Goal: Communication & Community: Answer question/provide support

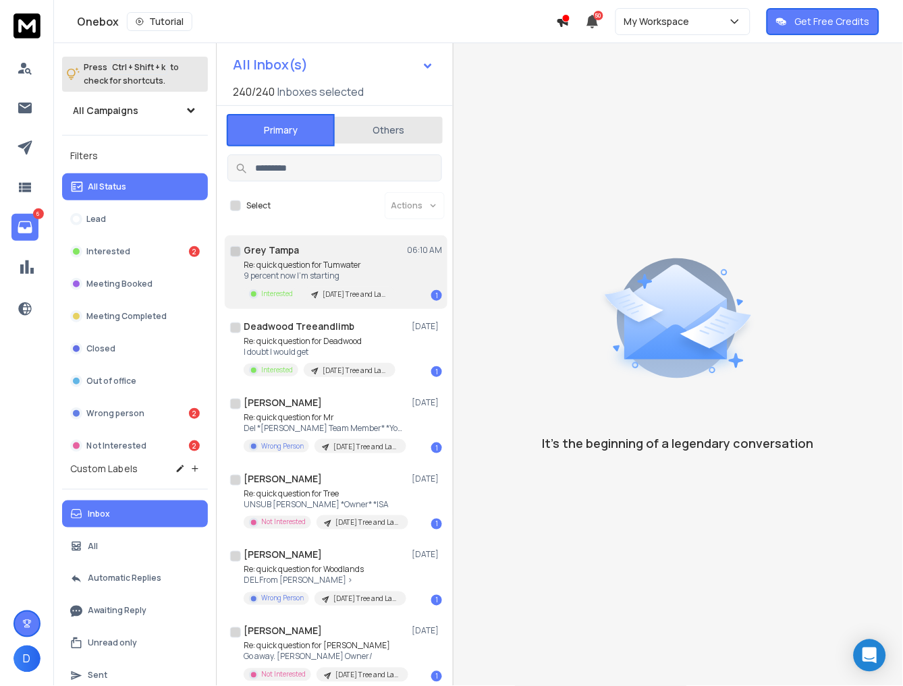
click at [302, 254] on div "Grey Tampa 06:10 AM" at bounding box center [343, 250] width 198 height 13
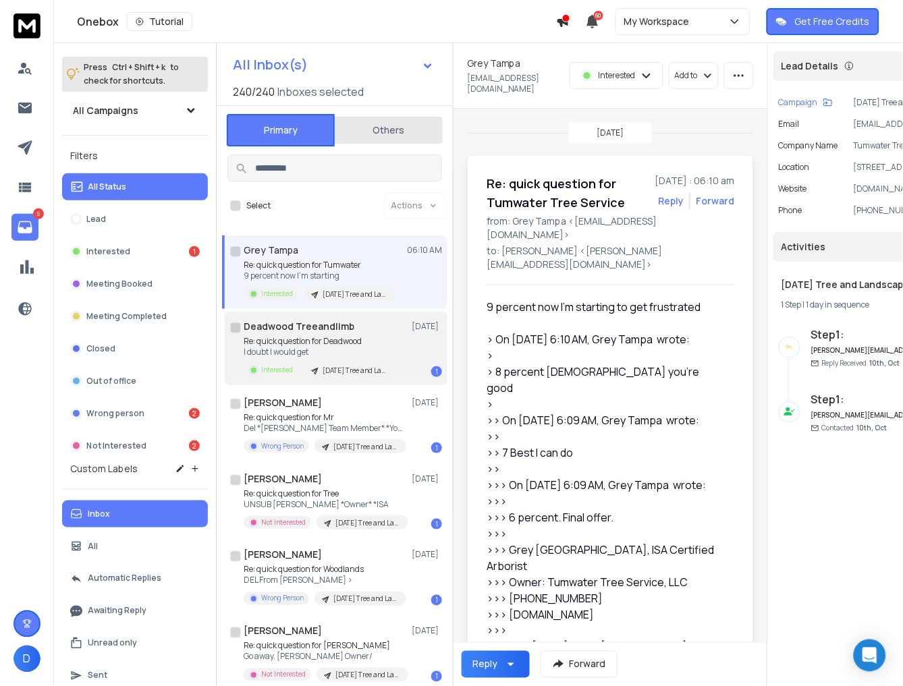
click at [279, 329] on h1 "Deadwood Treeandlimb" at bounding box center [299, 326] width 111 height 13
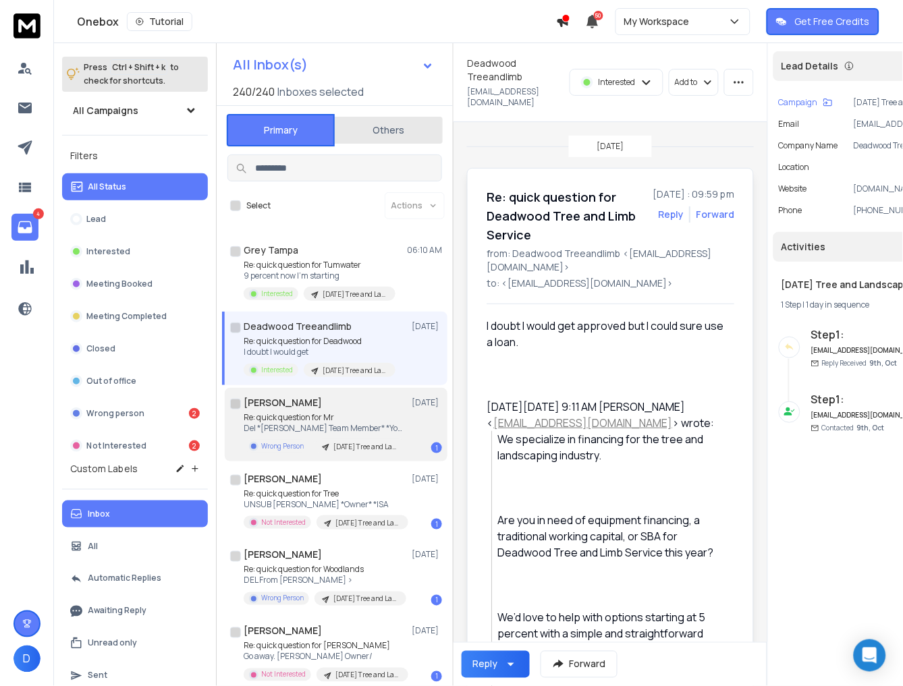
click at [342, 410] on div "Fredy Ramos 09 Oct Re: quick question for Mr Del *Mr.Treeman Team Member* *Your…" at bounding box center [343, 424] width 198 height 57
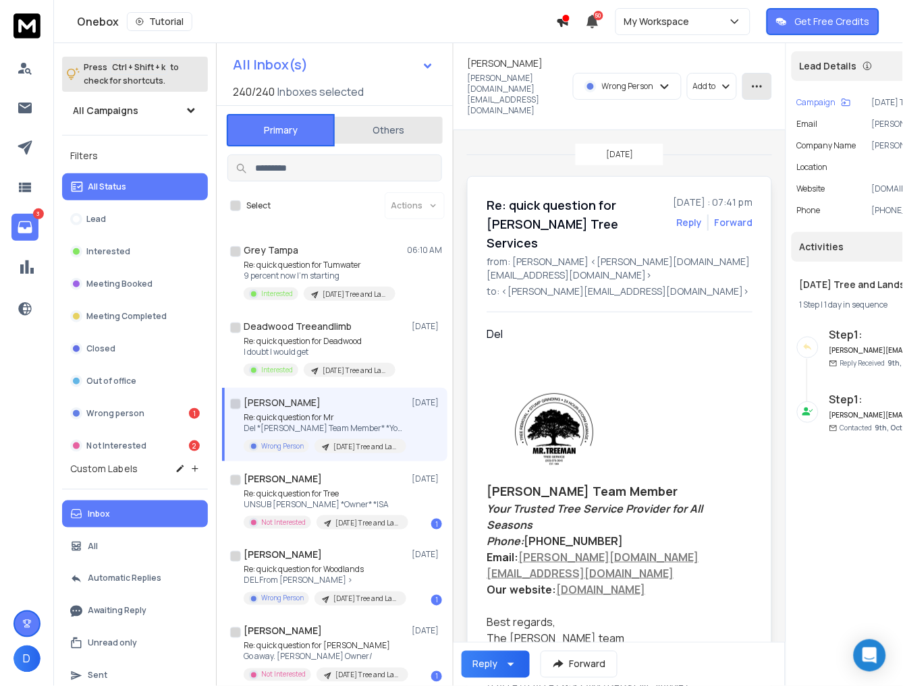
click at [763, 80] on icon "button" at bounding box center [757, 86] width 12 height 12
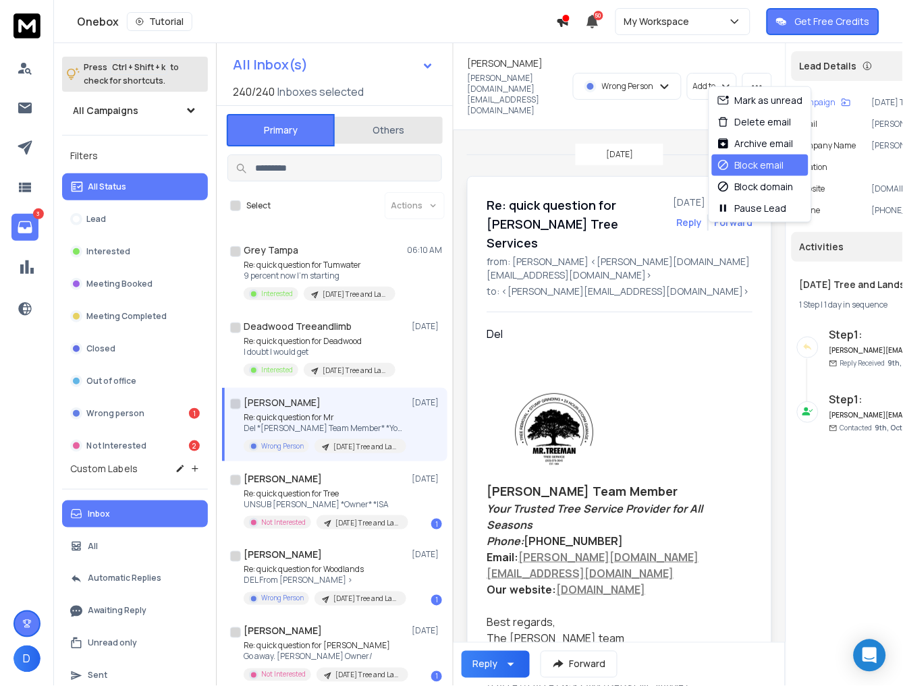
click at [744, 169] on div "Block email" at bounding box center [750, 165] width 67 height 13
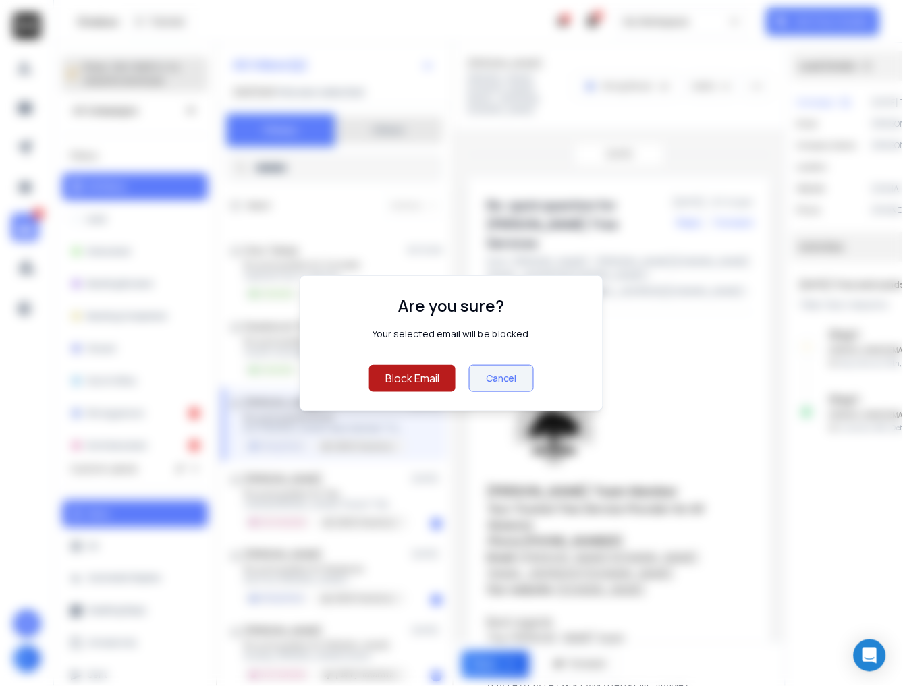
click at [414, 379] on button "Block Email" at bounding box center [412, 378] width 86 height 27
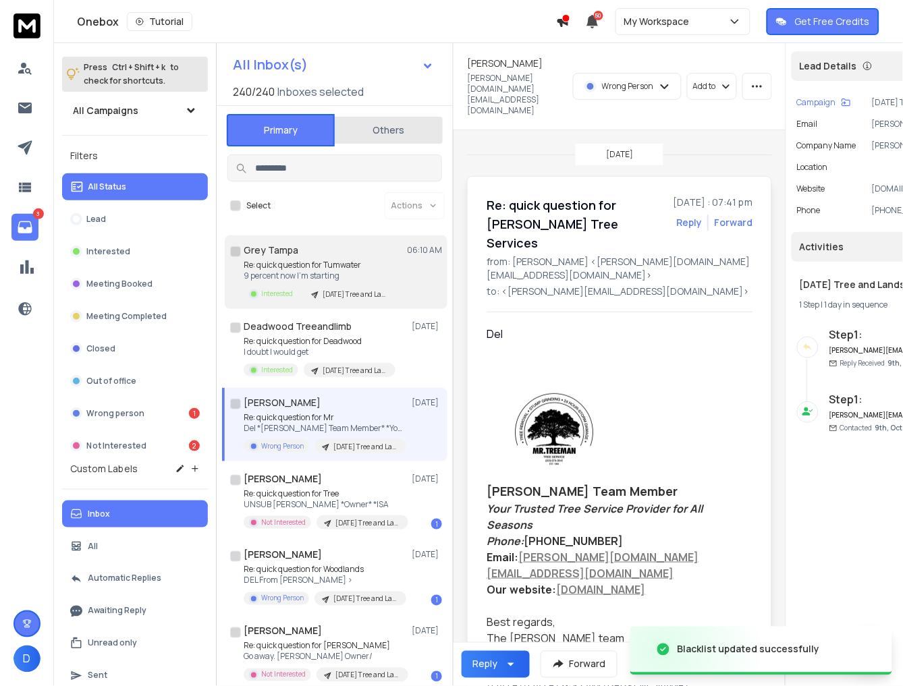
drag, startPoint x: 325, startPoint y: 260, endPoint x: 356, endPoint y: 244, distance: 35.0
click at [325, 260] on p "Re: quick question for Tumwater" at bounding box center [320, 265] width 152 height 11
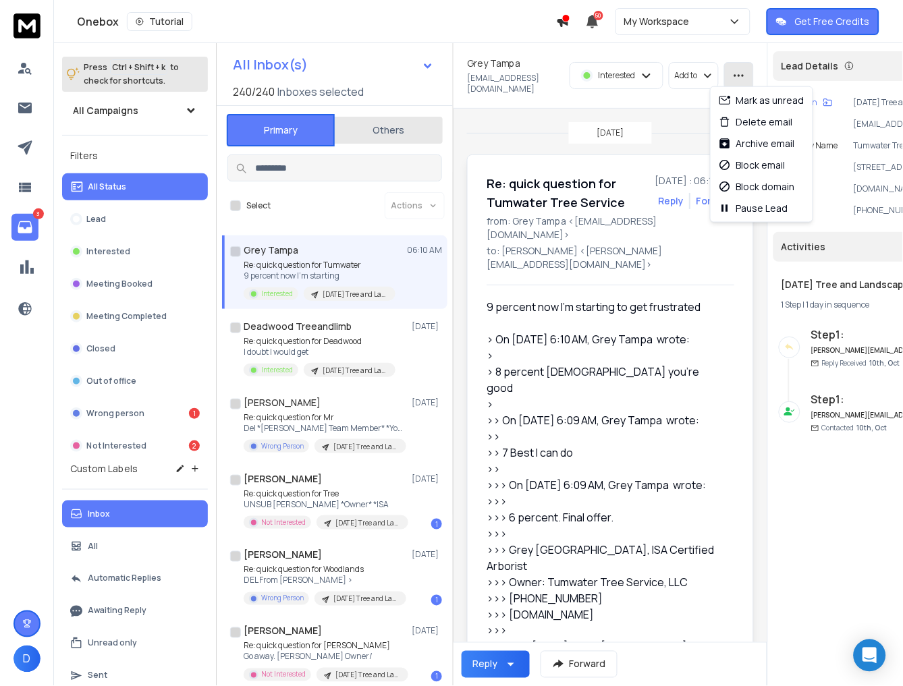
click at [754, 66] on button "button" at bounding box center [739, 75] width 30 height 27
click at [760, 161] on div "Block email" at bounding box center [752, 165] width 67 height 13
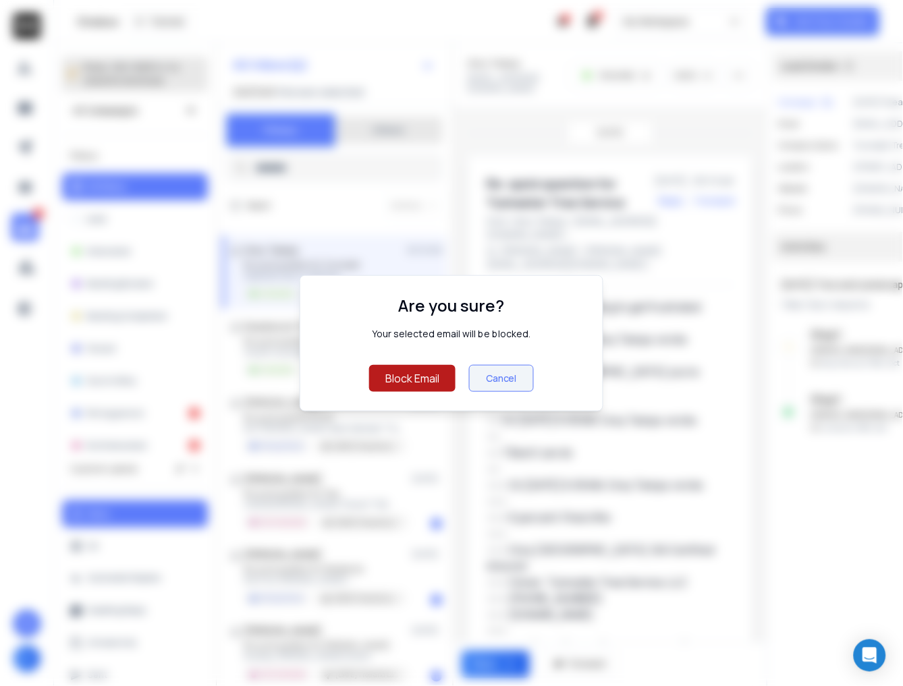
click at [414, 386] on button "Block Email" at bounding box center [412, 378] width 86 height 27
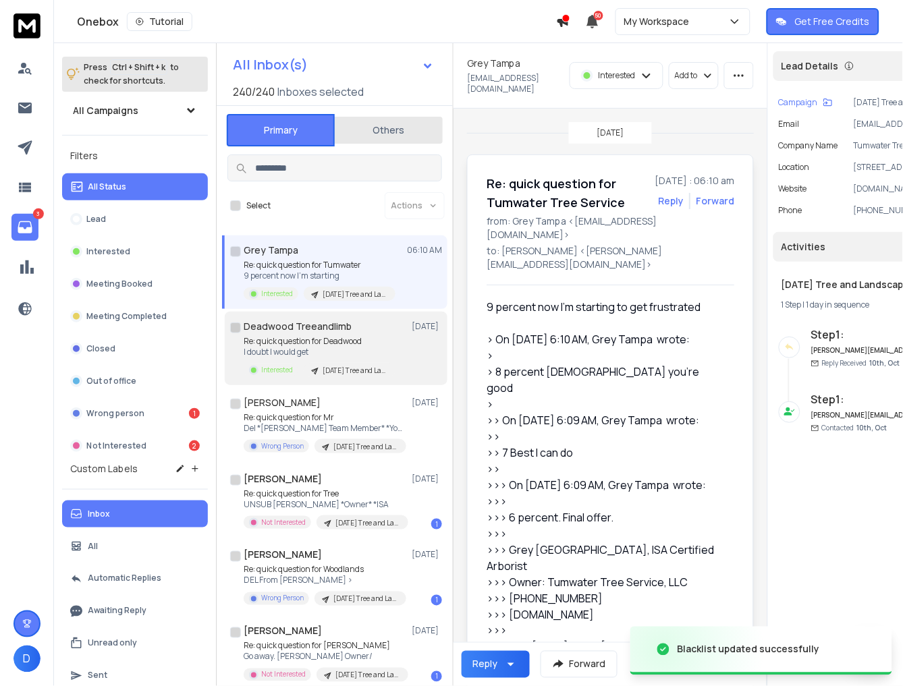
click at [308, 339] on p "Re: quick question for Deadwood" at bounding box center [320, 341] width 152 height 11
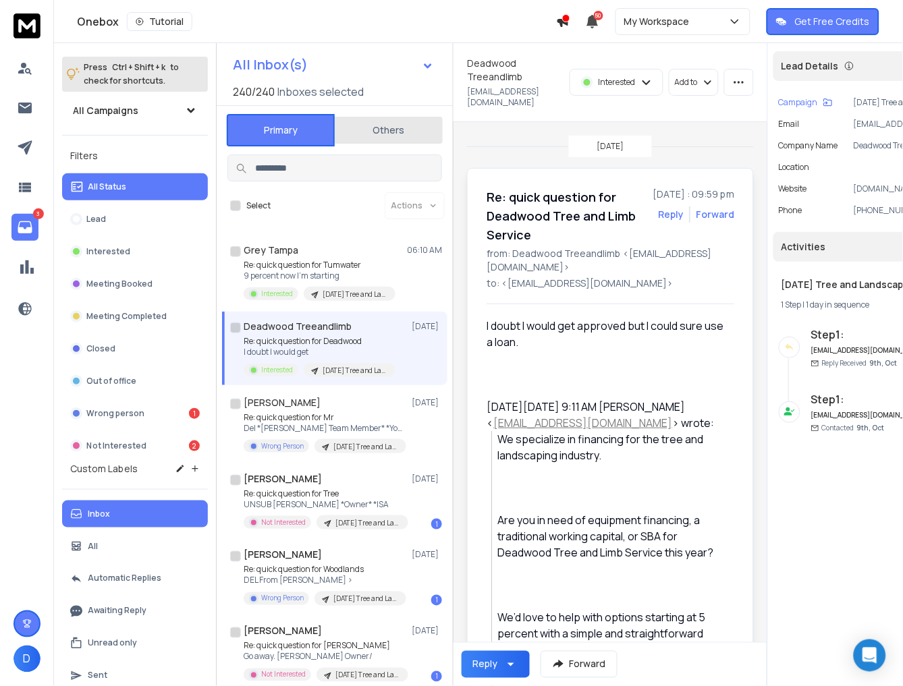
scroll to position [75, 0]
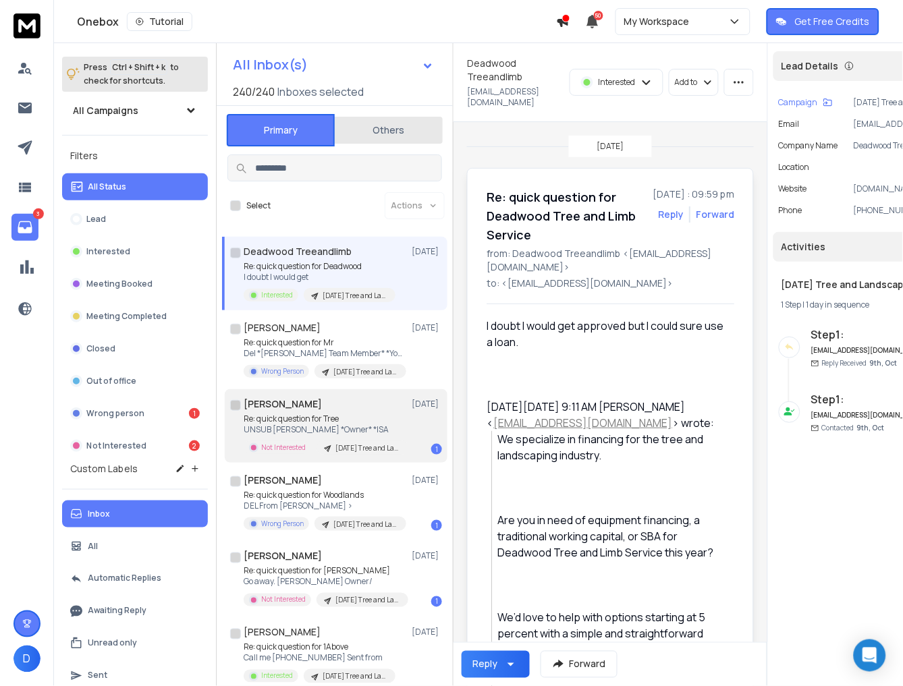
click at [315, 420] on p "Re: quick question for Tree" at bounding box center [325, 419] width 162 height 11
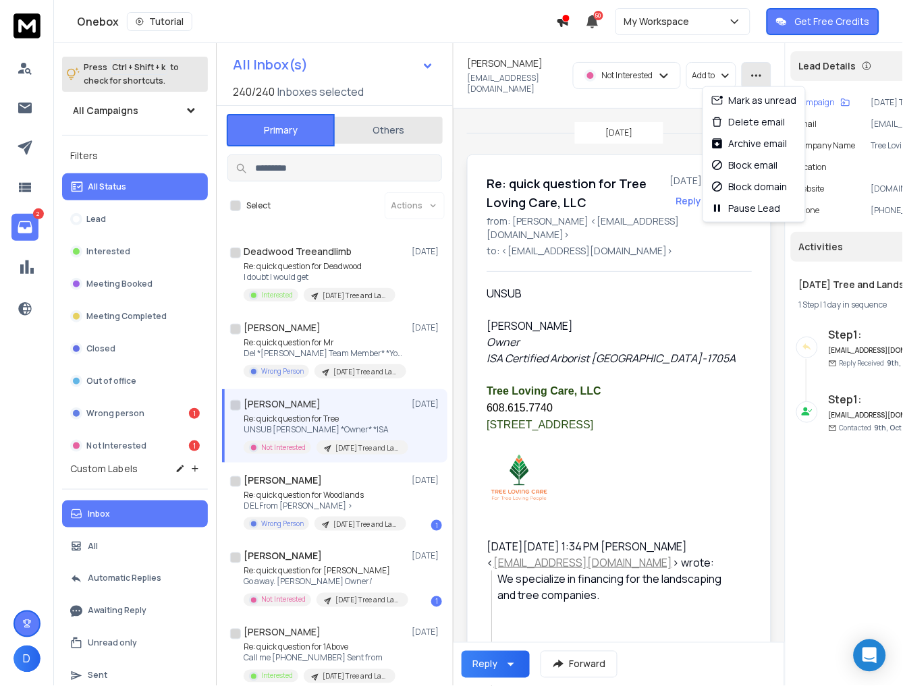
click at [762, 72] on icon "button" at bounding box center [756, 75] width 12 height 12
click at [766, 155] on div "Block email" at bounding box center [754, 165] width 96 height 22
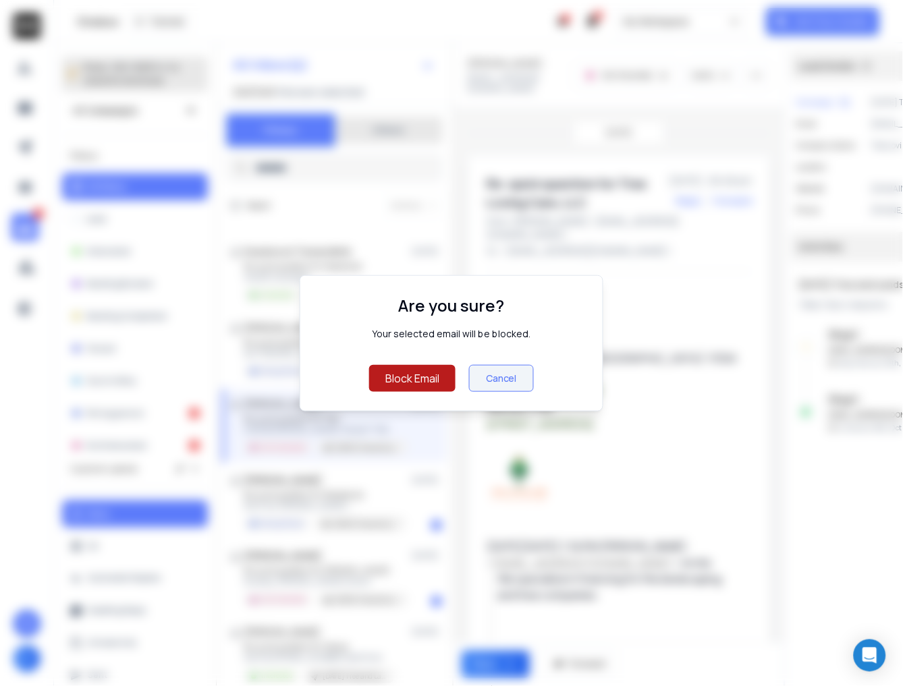
click at [423, 374] on button "Block Email" at bounding box center [412, 378] width 86 height 27
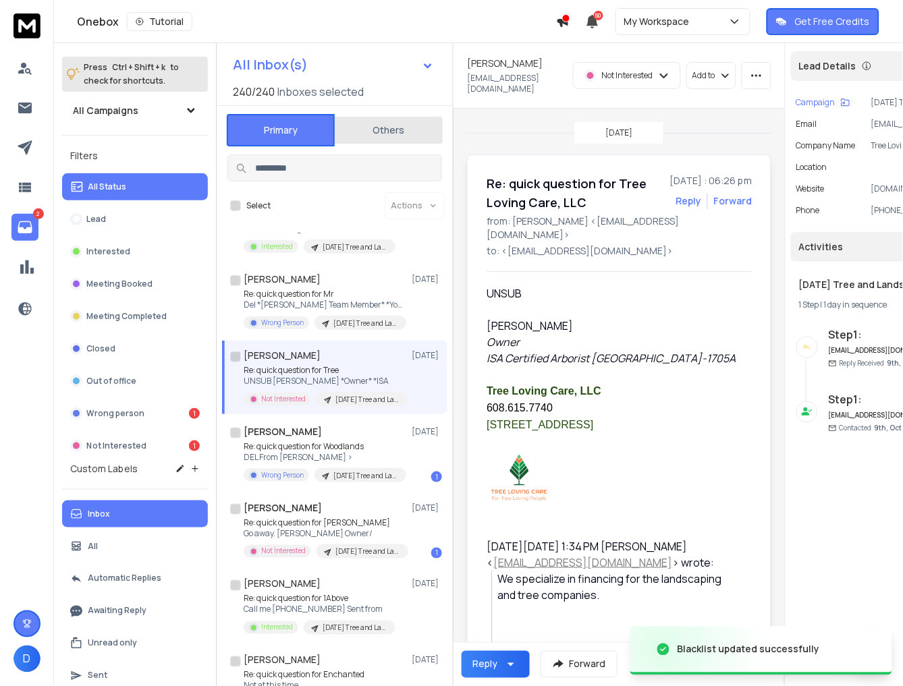
scroll to position [150, 0]
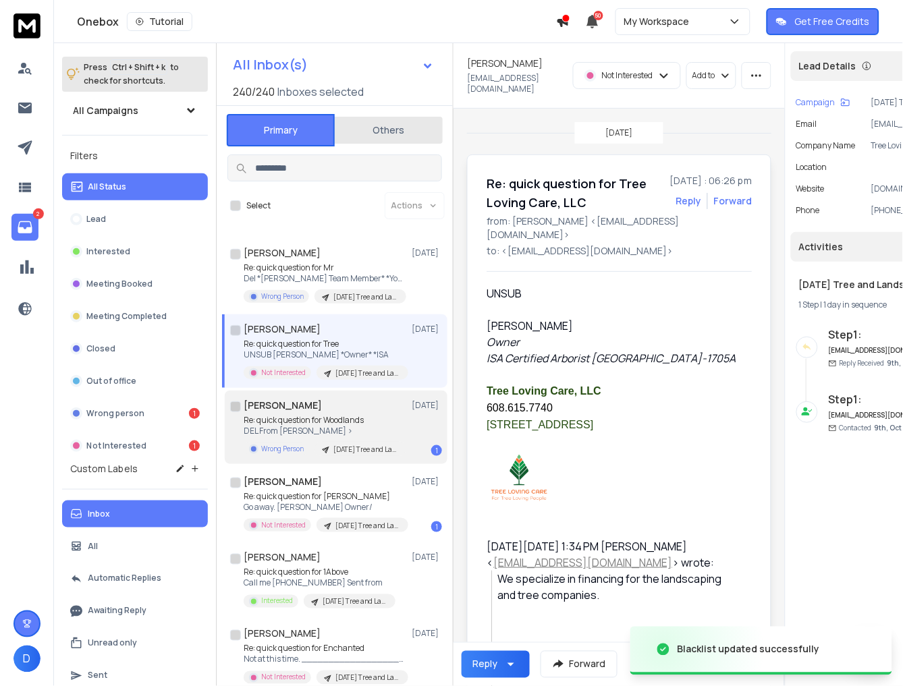
click at [324, 426] on p "DEL From [PERSON_NAME] >" at bounding box center [325, 431] width 162 height 11
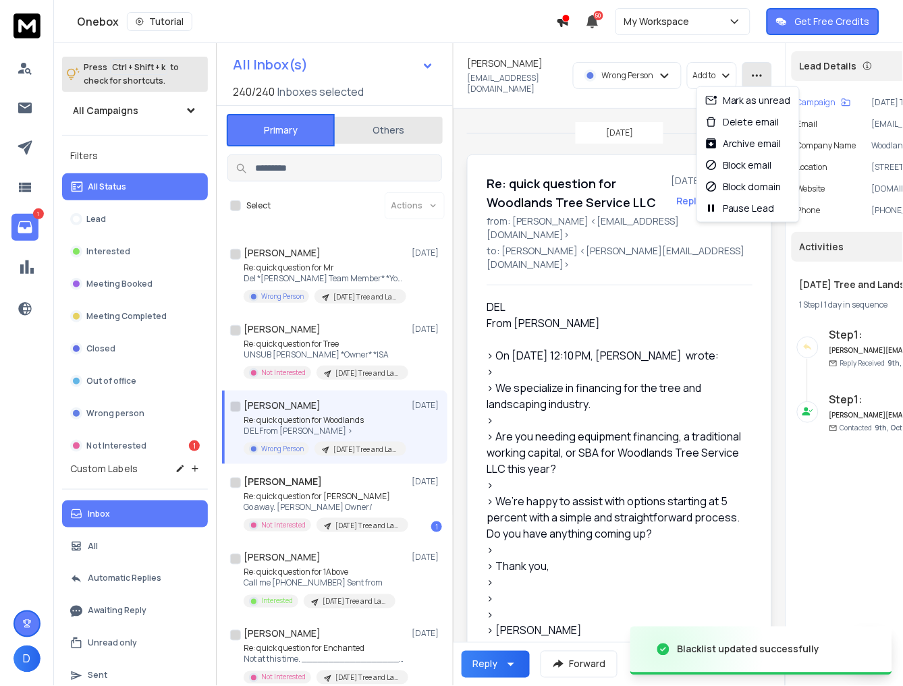
click at [763, 72] on icon "button" at bounding box center [757, 75] width 12 height 12
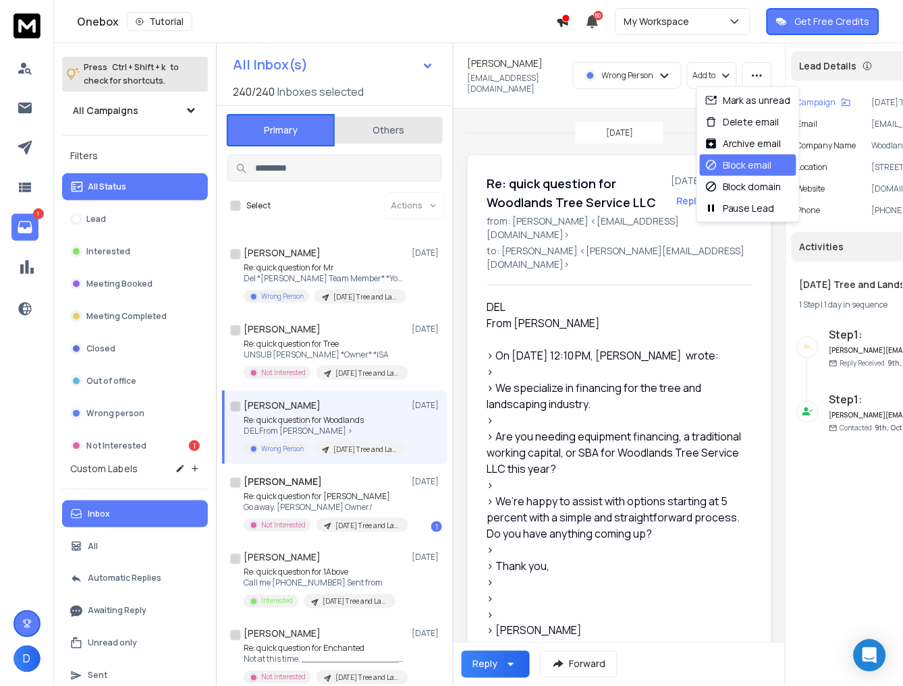
click at [744, 162] on div "Block email" at bounding box center [738, 165] width 67 height 13
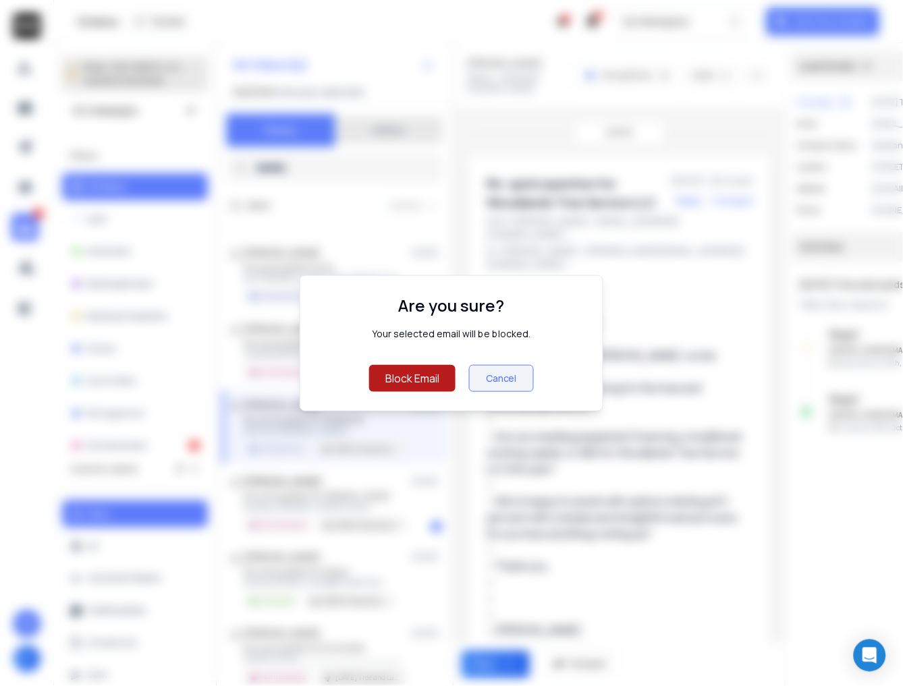
click at [402, 381] on button "Block Email" at bounding box center [412, 378] width 86 height 27
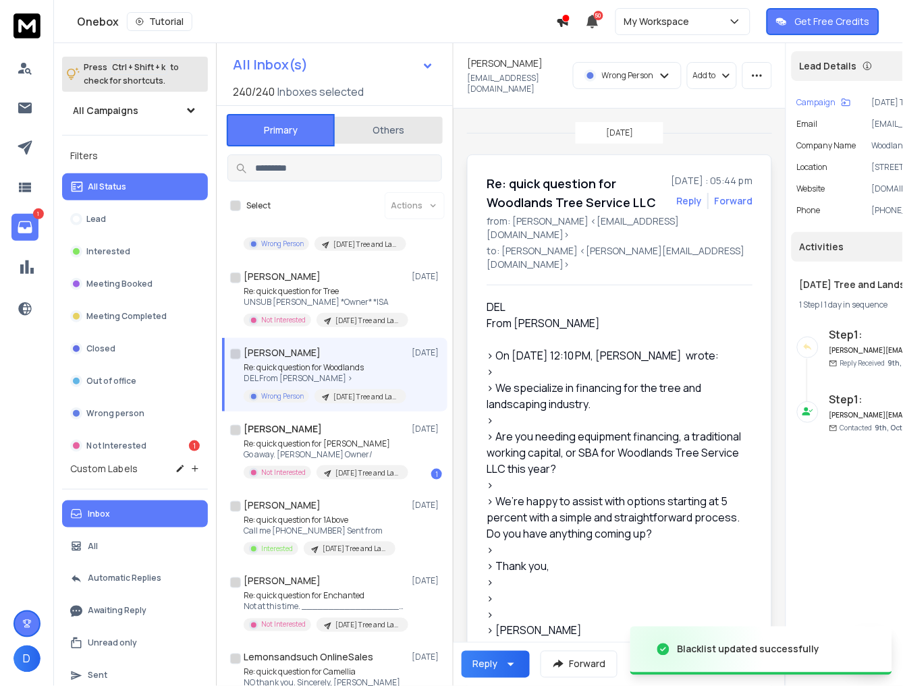
scroll to position [225, 0]
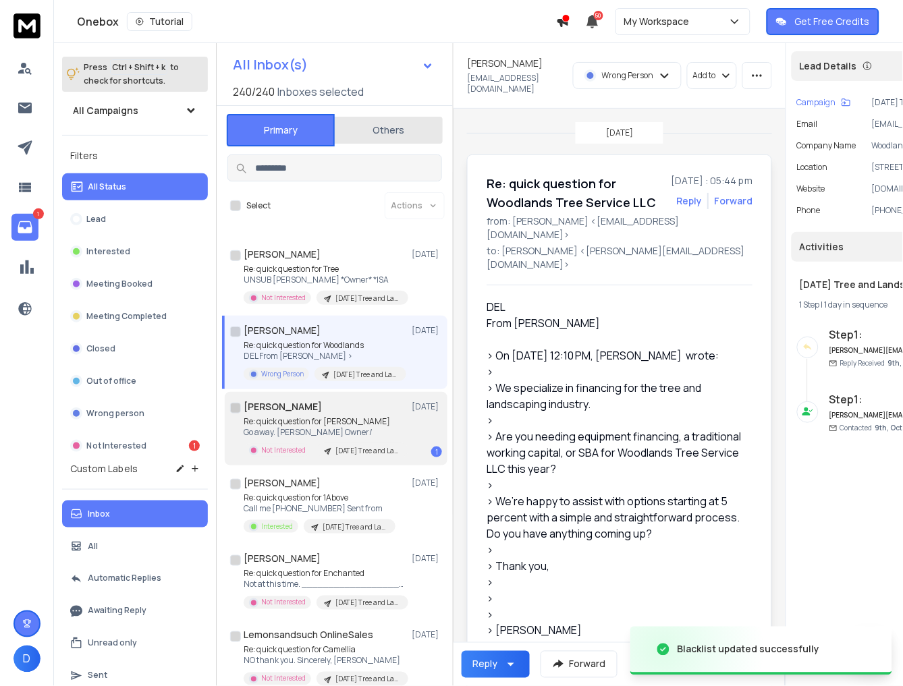
click at [356, 416] on p "Re: quick question for [PERSON_NAME]" at bounding box center [325, 421] width 162 height 11
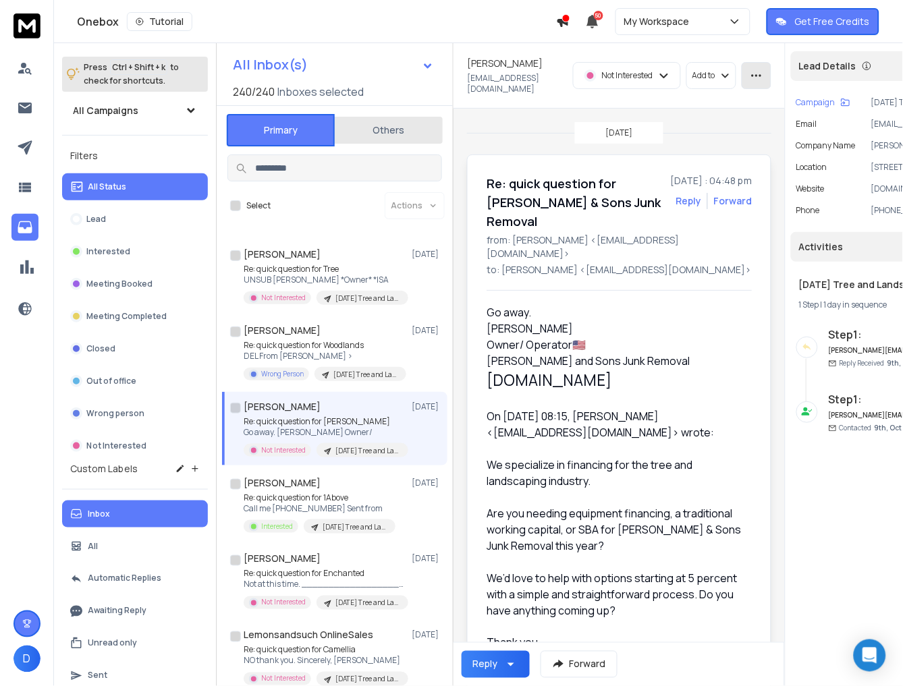
click at [771, 62] on button "button" at bounding box center [756, 75] width 30 height 27
click at [797, 160] on div "Block email" at bounding box center [793, 165] width 67 height 13
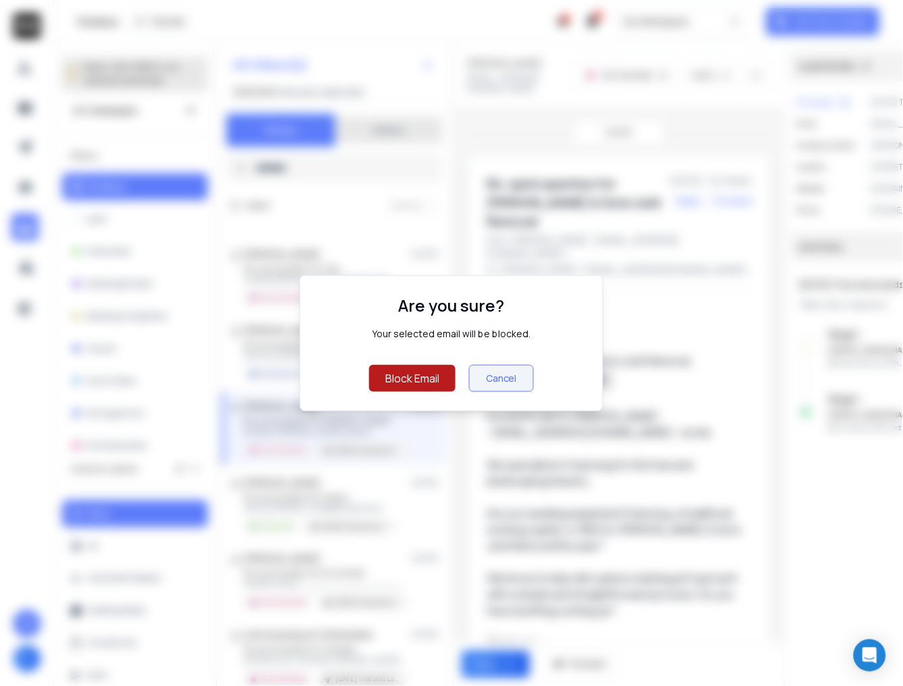
click at [432, 372] on button "Block Email" at bounding box center [412, 378] width 86 height 27
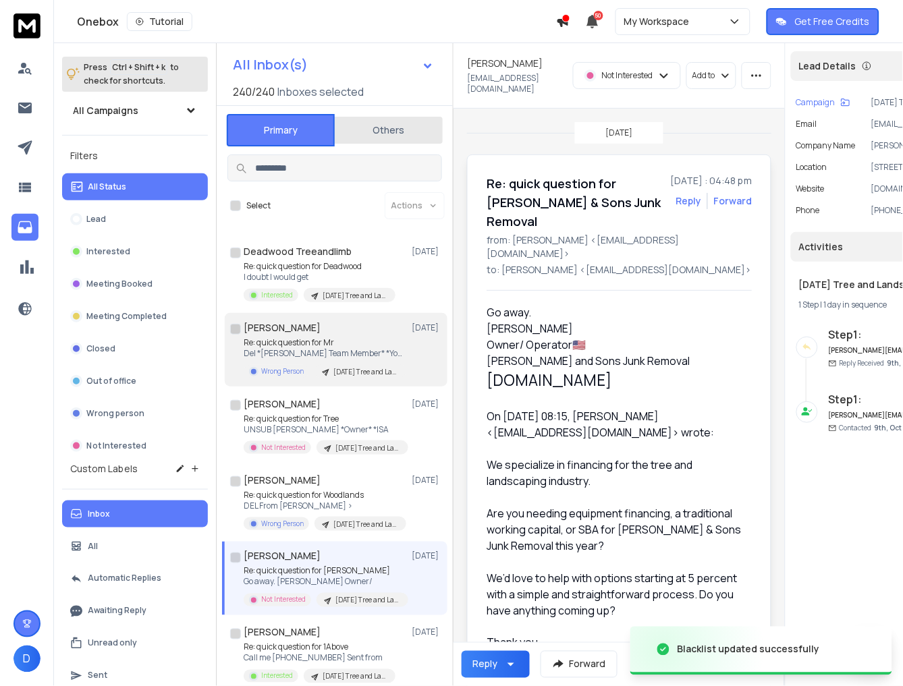
scroll to position [0, 0]
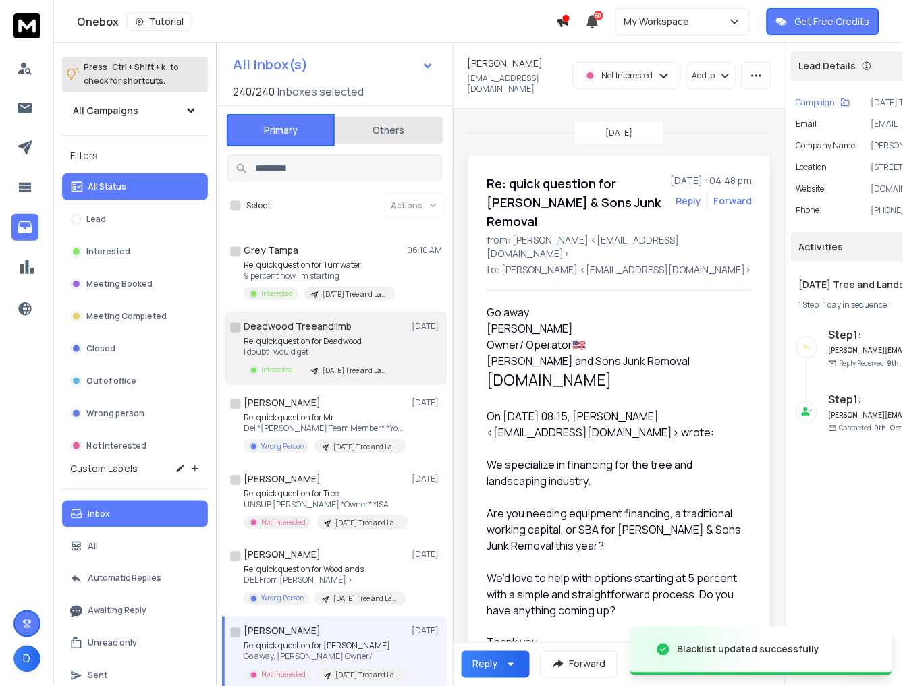
click at [327, 348] on p "I doubt I would get" at bounding box center [320, 352] width 152 height 11
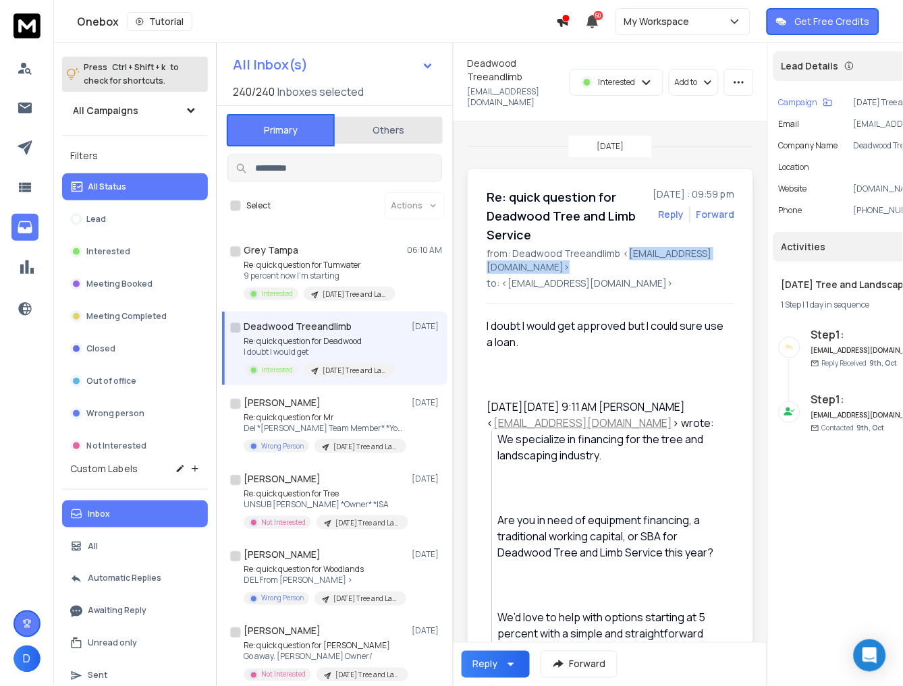
drag, startPoint x: 621, startPoint y: 231, endPoint x: 771, endPoint y: 228, distance: 149.8
click at [734, 247] on p "from: Deadwood Treeandlimb <deadwoodtreeandlimb@gmail.com>" at bounding box center [610, 260] width 248 height 27
copy p "[EMAIL_ADDRESS][DOMAIN_NAME]"
drag, startPoint x: 880, startPoint y: 524, endPoint x: 872, endPoint y: 523, distance: 8.2
click at [872, 524] on div "Lead Details Campaign 9/24/25 Tree and Landscaping Email deadwoodtreeandlimb@gm…" at bounding box center [853, 386] width 173 height 686
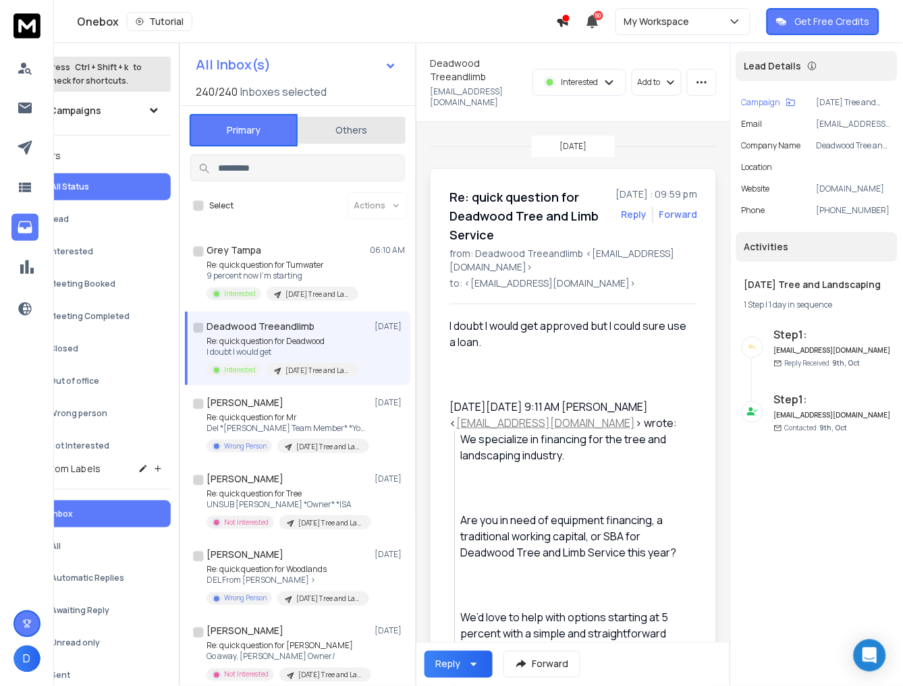
scroll to position [0, 90]
drag, startPoint x: 531, startPoint y: 227, endPoint x: 680, endPoint y: 227, distance: 149.1
click at [680, 247] on p "from: Deadwood Treeandlimb <deadwoodtreeandlimb@gmail.com>" at bounding box center [573, 260] width 248 height 27
copy p "[EMAIL_ADDRESS][DOMAIN_NAME]"
click at [449, 318] on div "I doubt I would get approved but I could sure use a loan." at bounding box center [567, 334] width 237 height 32
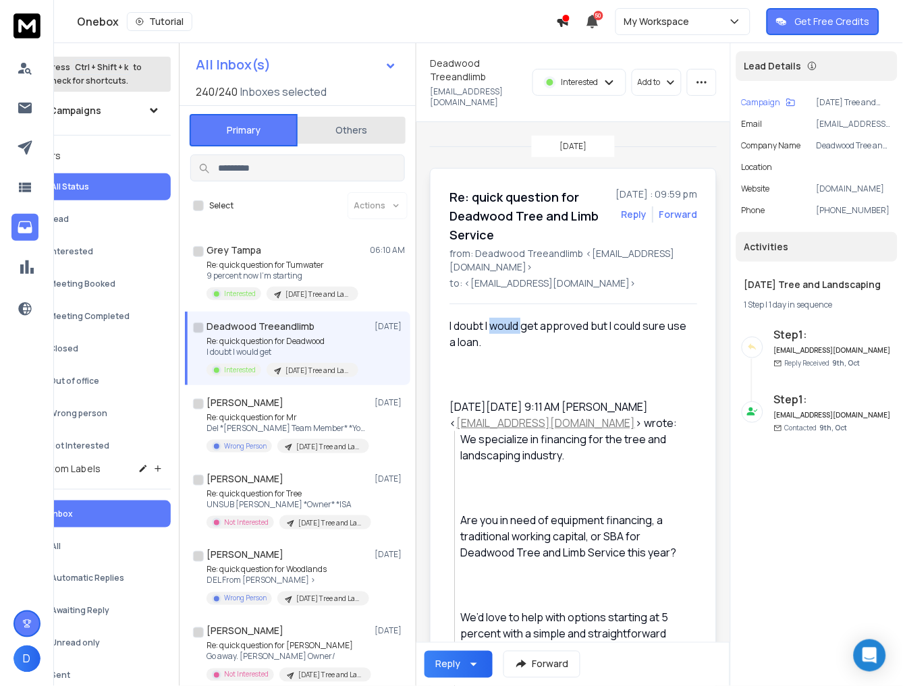
click at [449, 318] on div "I doubt I would get approved but I could sure use a loan." at bounding box center [567, 334] width 237 height 32
copy div "I doubt I would get approved but I could sure use a loan."
click at [435, 661] on div "Reply" at bounding box center [447, 664] width 25 height 13
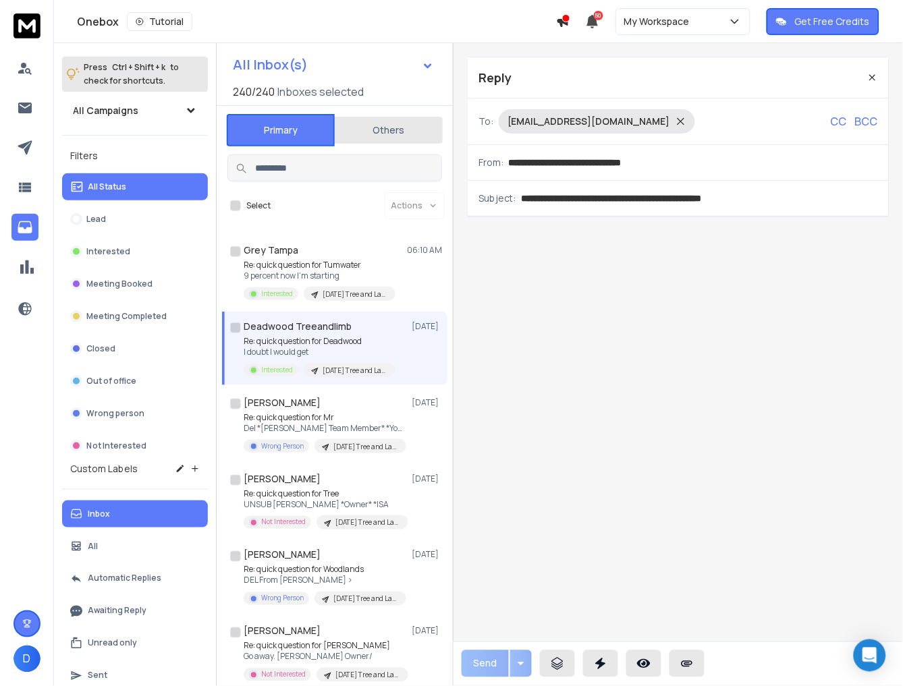
scroll to position [0, 0]
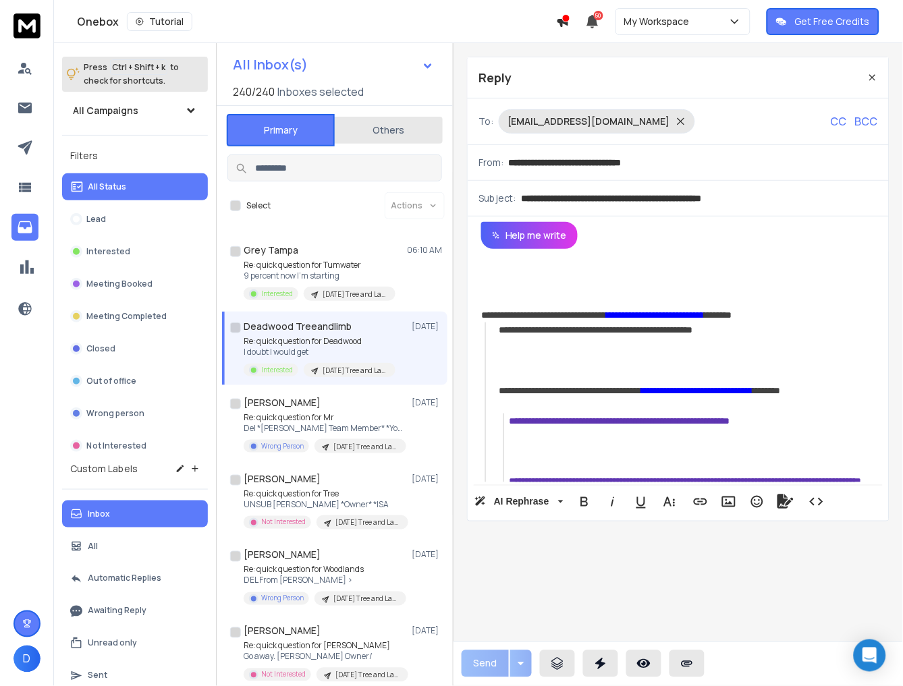
click at [567, 285] on div at bounding box center [678, 284] width 394 height 15
click at [565, 272] on div "To enrich screen reader interactions, please activate Accessibility in Grammarl…" at bounding box center [678, 269] width 394 height 15
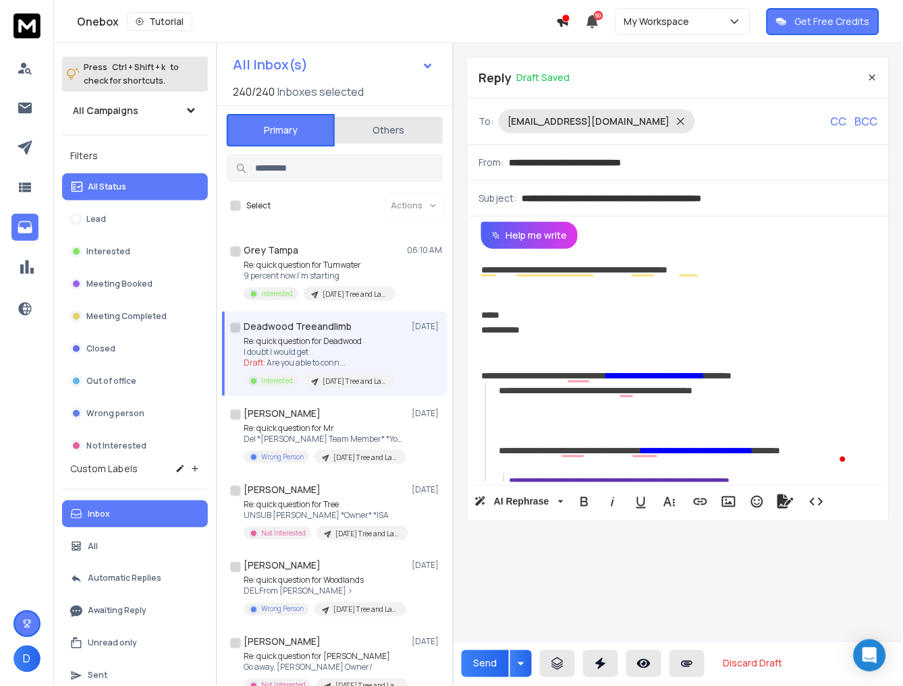
click at [468, 658] on button "Send" at bounding box center [484, 663] width 47 height 27
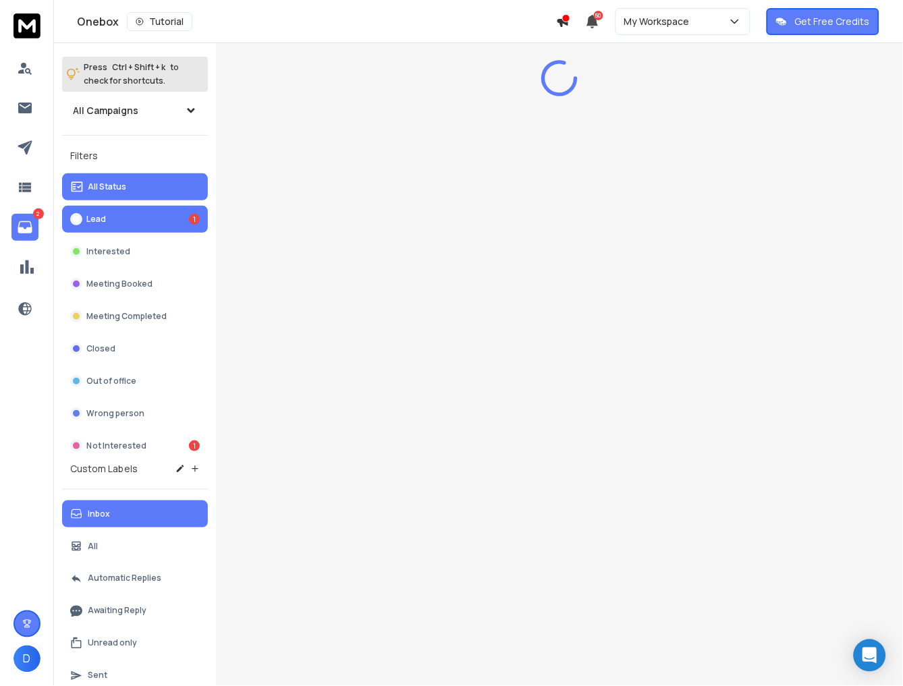
click at [159, 223] on button "Lead 1" at bounding box center [135, 219] width 146 height 27
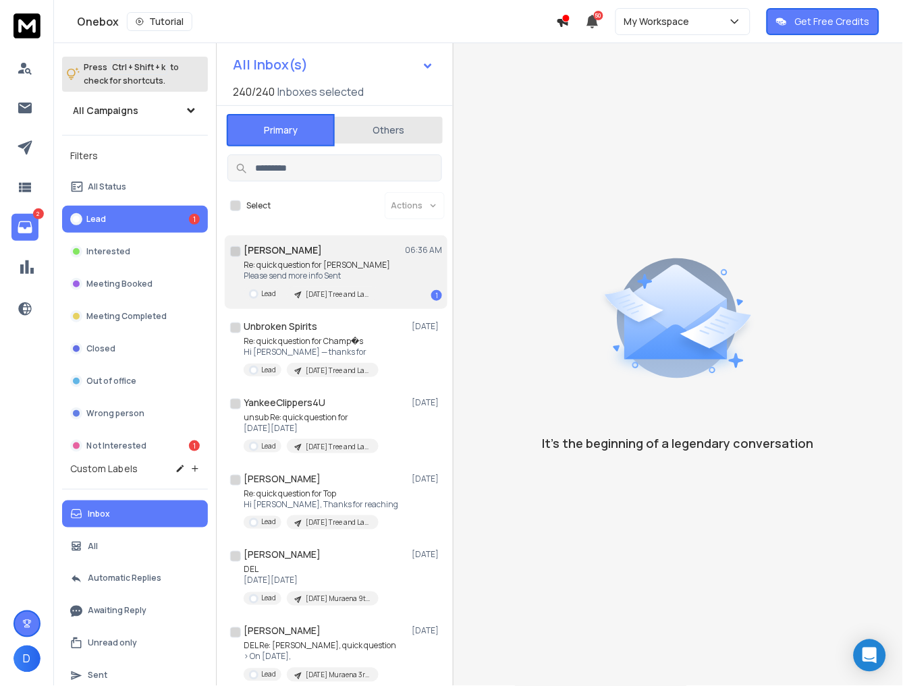
click at [307, 261] on p "Re: quick question for [PERSON_NAME]" at bounding box center [317, 265] width 146 height 11
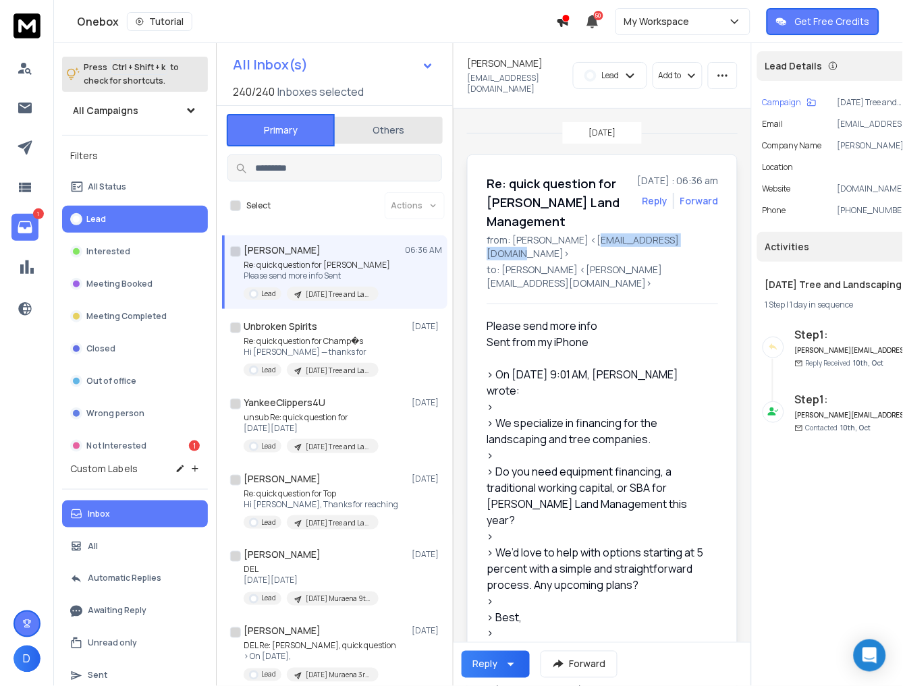
drag, startPoint x: 580, startPoint y: 231, endPoint x: 673, endPoint y: 224, distance: 92.7
click at [673, 233] on p "from: Joseph Dillard <jhdillard3@icloud.com>" at bounding box center [601, 246] width 231 height 27
copy p "[EMAIL_ADDRESS][DOMAIN_NAME]"
click at [571, 318] on div "Please send more info Sent from my iPhone > On Oct 10, 2025, at 9:01 AM, David …" at bounding box center [601, 623] width 231 height 610
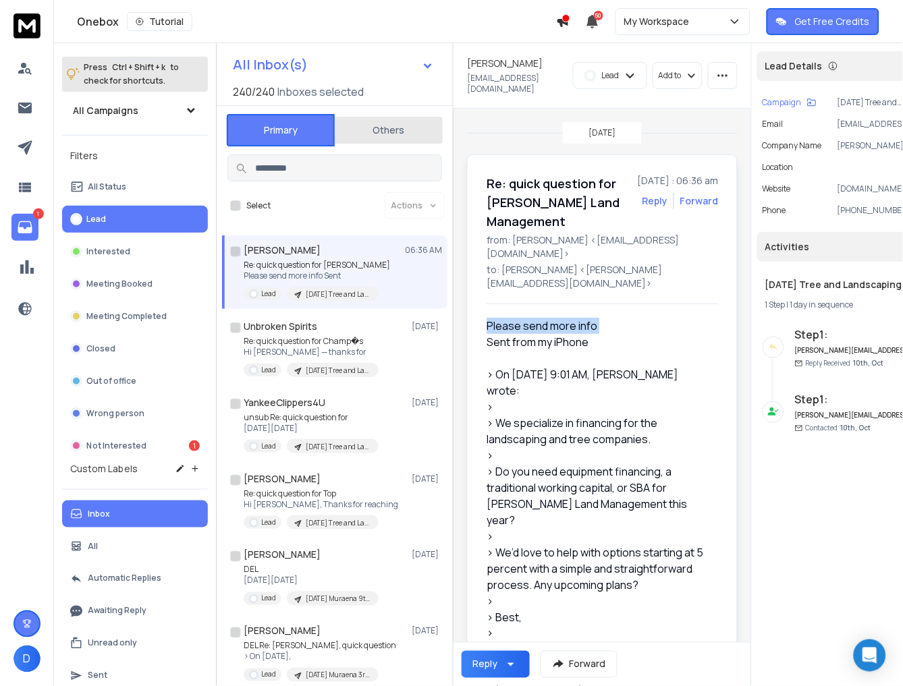
click at [571, 318] on div "Please send more info Sent from my iPhone > On Oct 10, 2025, at 9:01 AM, David …" at bounding box center [601, 623] width 231 height 610
copy div "Please send more info"
drag, startPoint x: 481, startPoint y: 659, endPoint x: 497, endPoint y: 626, distance: 36.5
click at [481, 659] on div "Reply" at bounding box center [484, 664] width 25 height 13
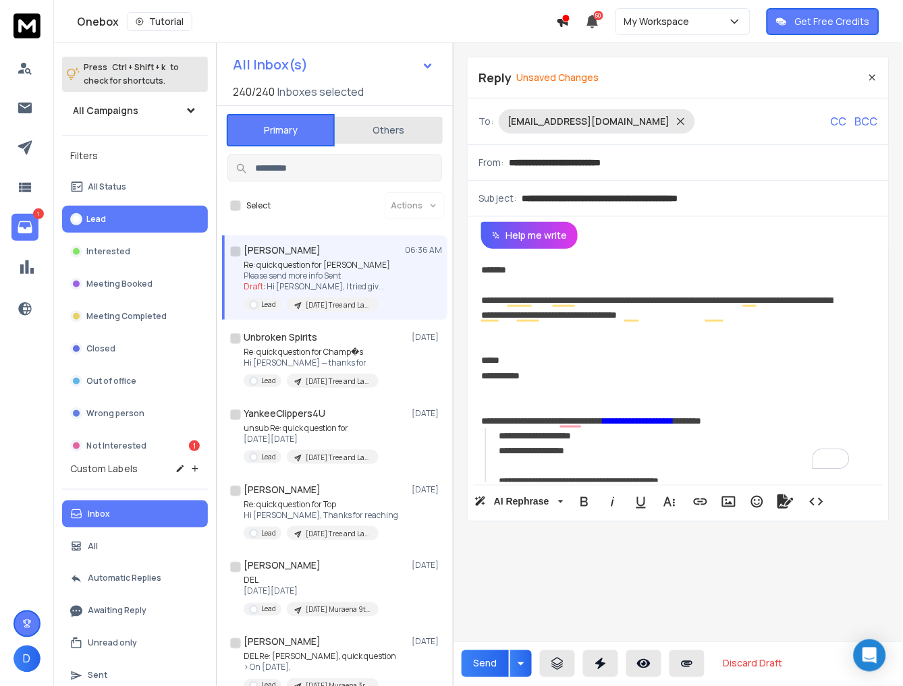
click at [741, 356] on div "**********" at bounding box center [665, 330] width 368 height 106
click at [482, 267] on div "*******" at bounding box center [665, 269] width 368 height 15
drag, startPoint x: 592, startPoint y: 325, endPoint x: 602, endPoint y: 322, distance: 10.5
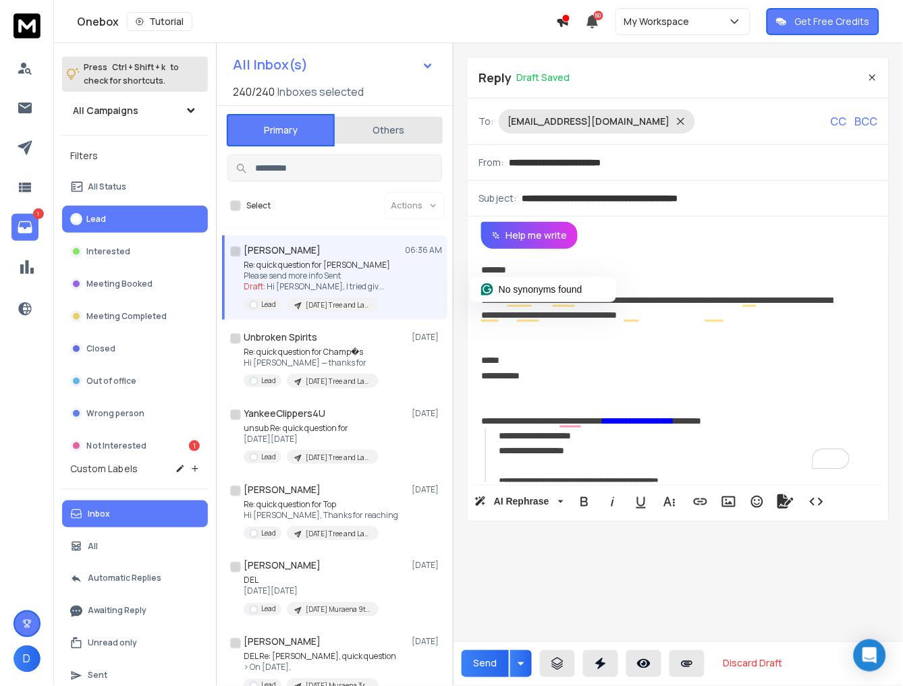
click at [594, 325] on div "**********" at bounding box center [665, 330] width 368 height 106
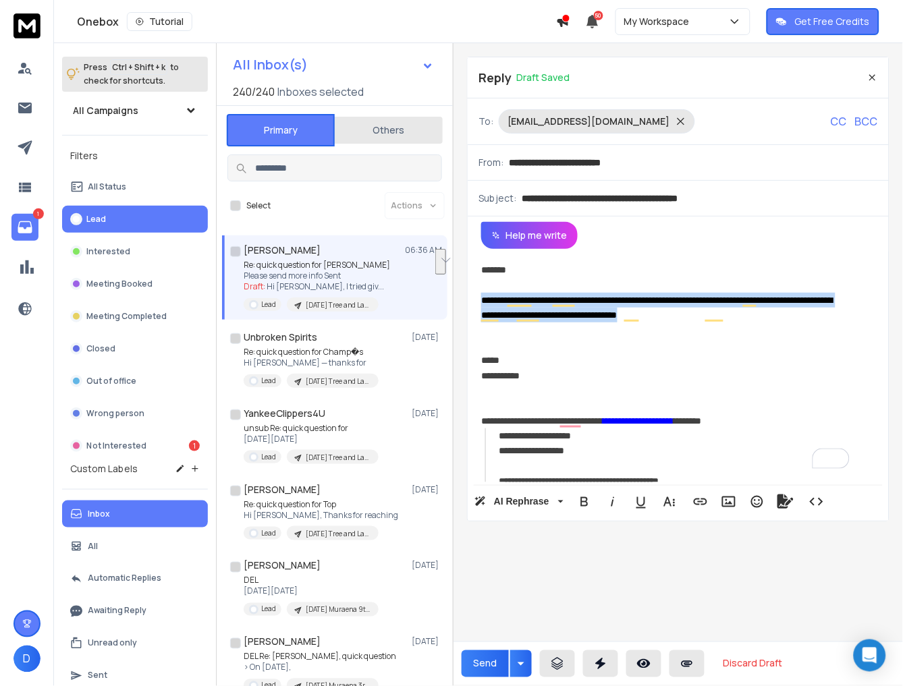
drag, startPoint x: 733, startPoint y: 314, endPoint x: 466, endPoint y: 298, distance: 267.6
click at [467, 298] on div "**********" at bounding box center [678, 289] width 422 height 465
copy div "**********"
click at [483, 661] on button "Send" at bounding box center [484, 663] width 47 height 27
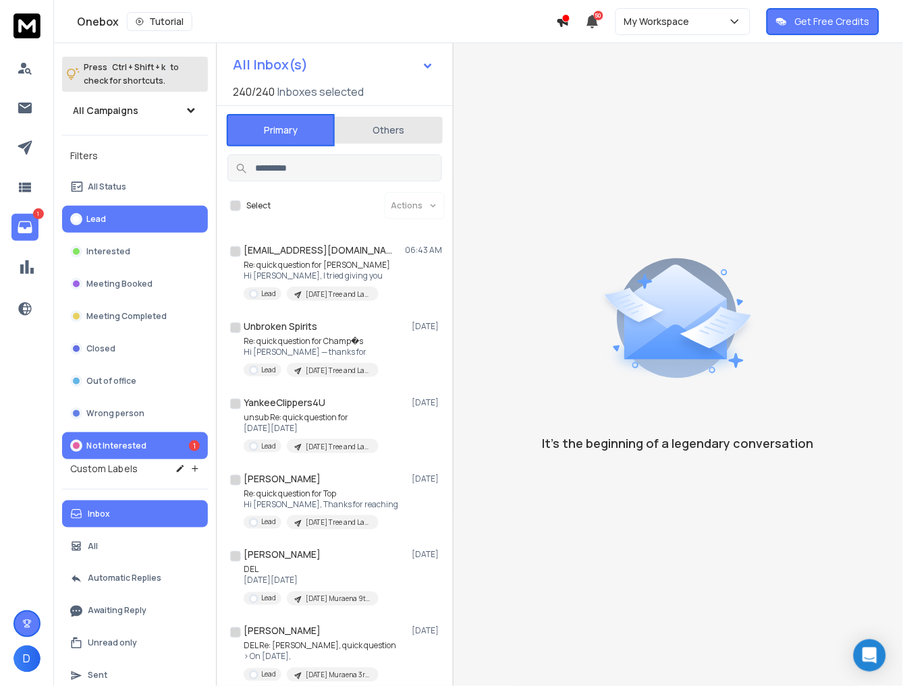
click at [137, 441] on p "Not Interested" at bounding box center [116, 446] width 60 height 11
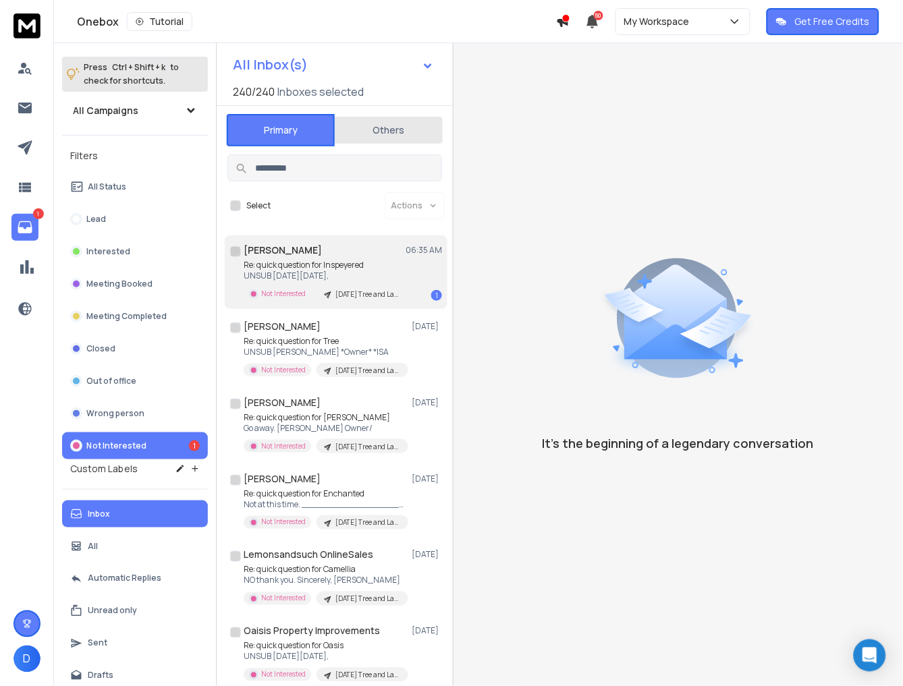
click at [318, 271] on p "UNSUB [DATE][DATE]," at bounding box center [325, 276] width 162 height 11
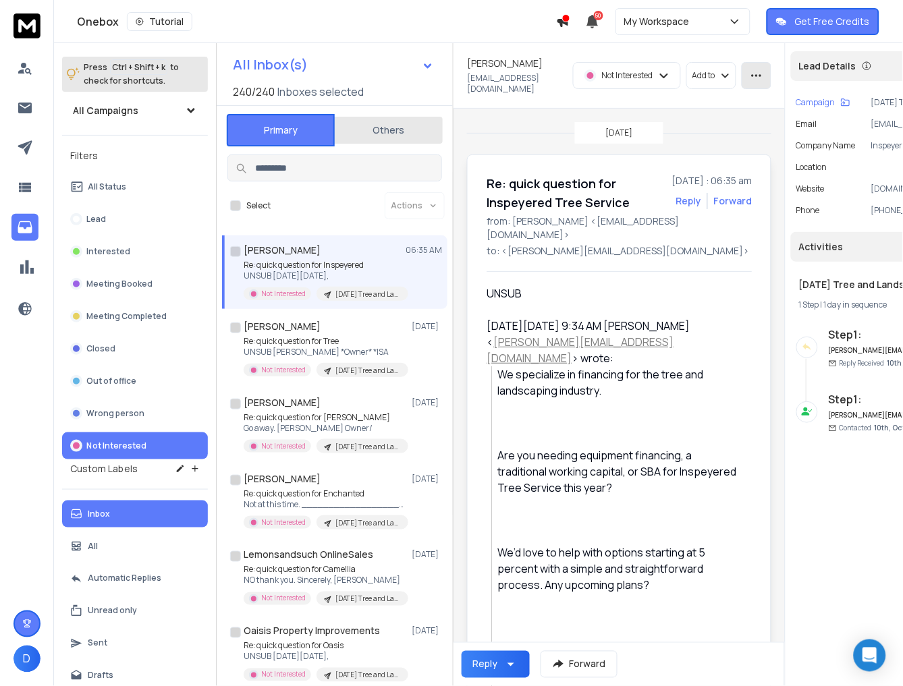
click at [762, 69] on icon "button" at bounding box center [756, 75] width 12 height 12
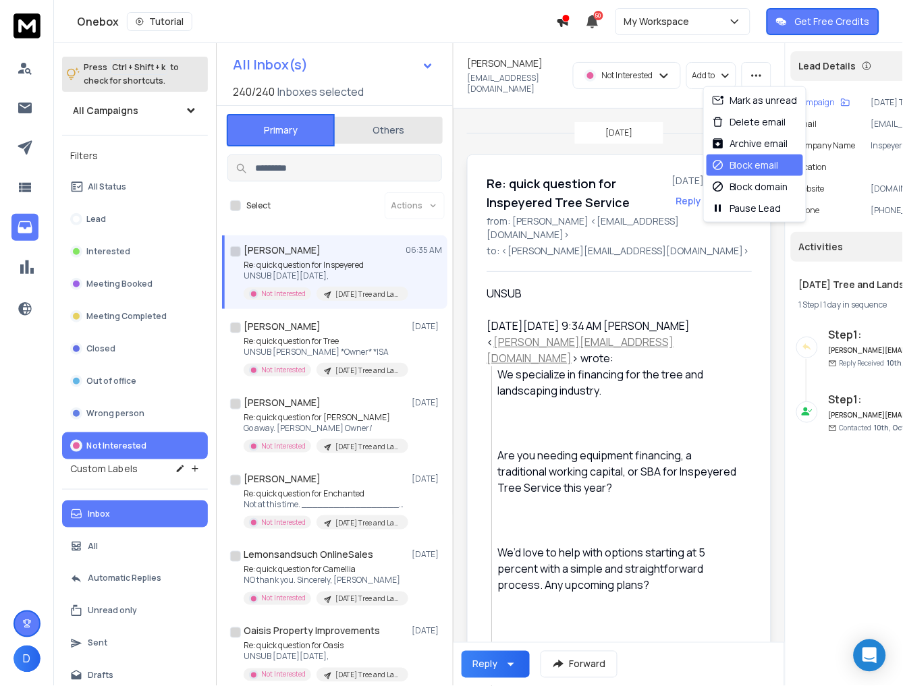
click at [761, 161] on div "Block email" at bounding box center [745, 165] width 67 height 13
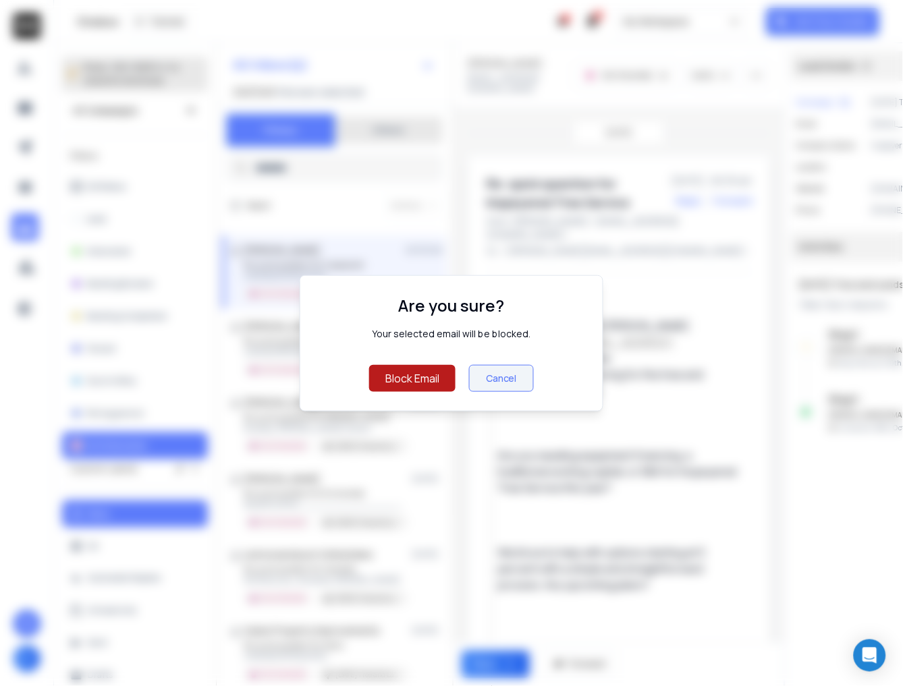
click at [416, 375] on button "Block Email" at bounding box center [412, 378] width 86 height 27
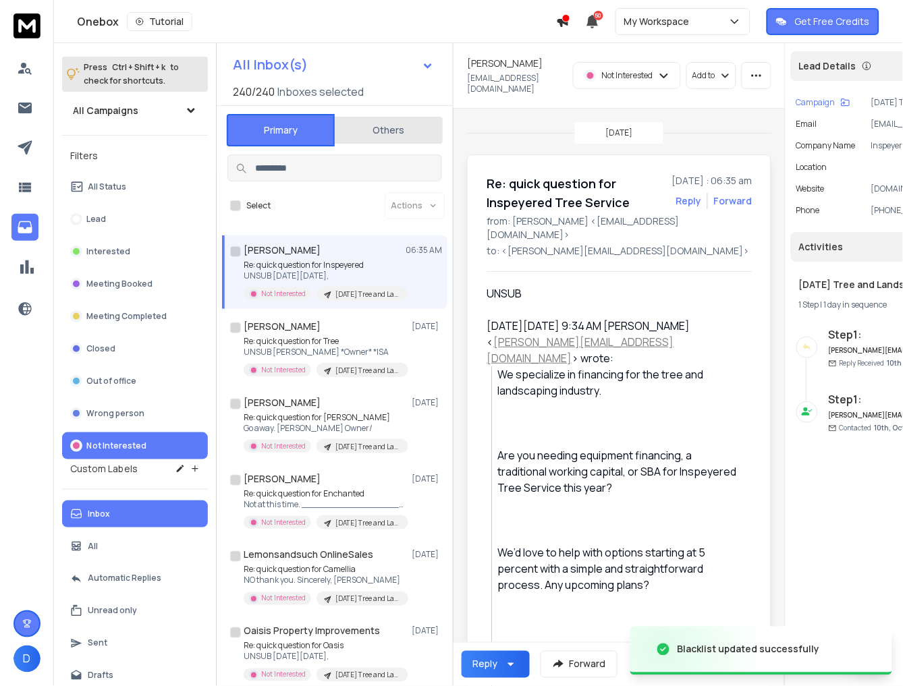
click at [362, 264] on p "Re: quick question for Inspeyered" at bounding box center [325, 265] width 162 height 11
click at [116, 186] on p "All Status" at bounding box center [107, 186] width 38 height 11
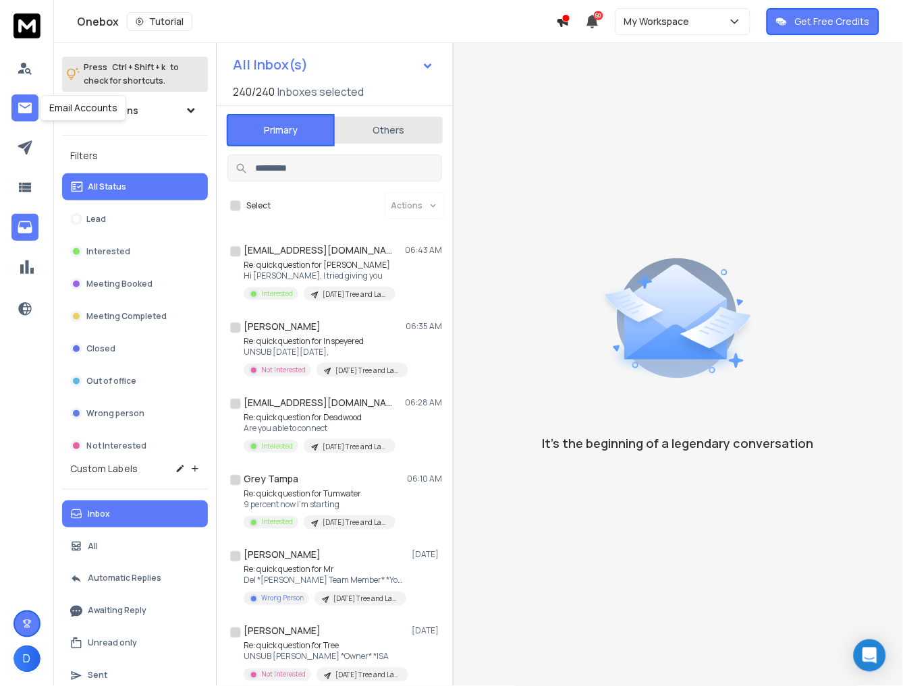
click at [26, 109] on icon at bounding box center [24, 108] width 13 height 11
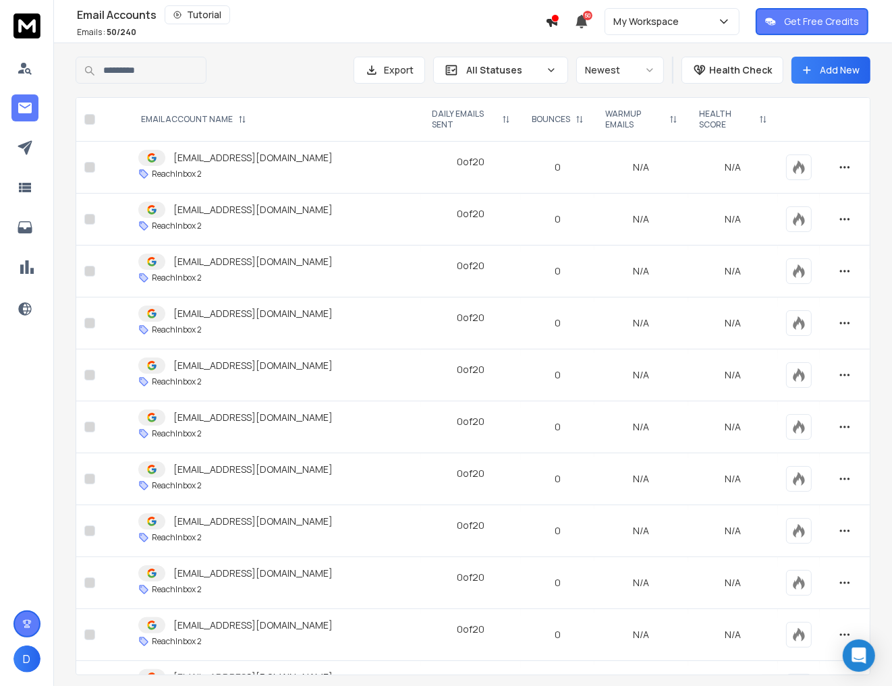
click at [540, 70] on p "All Statuses" at bounding box center [503, 69] width 74 height 13
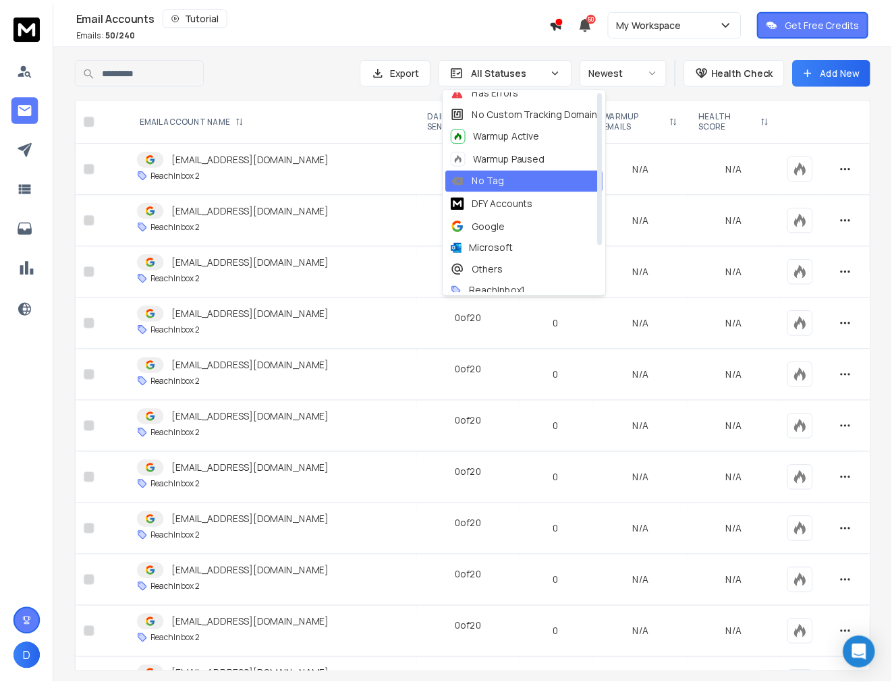
scroll to position [62, 0]
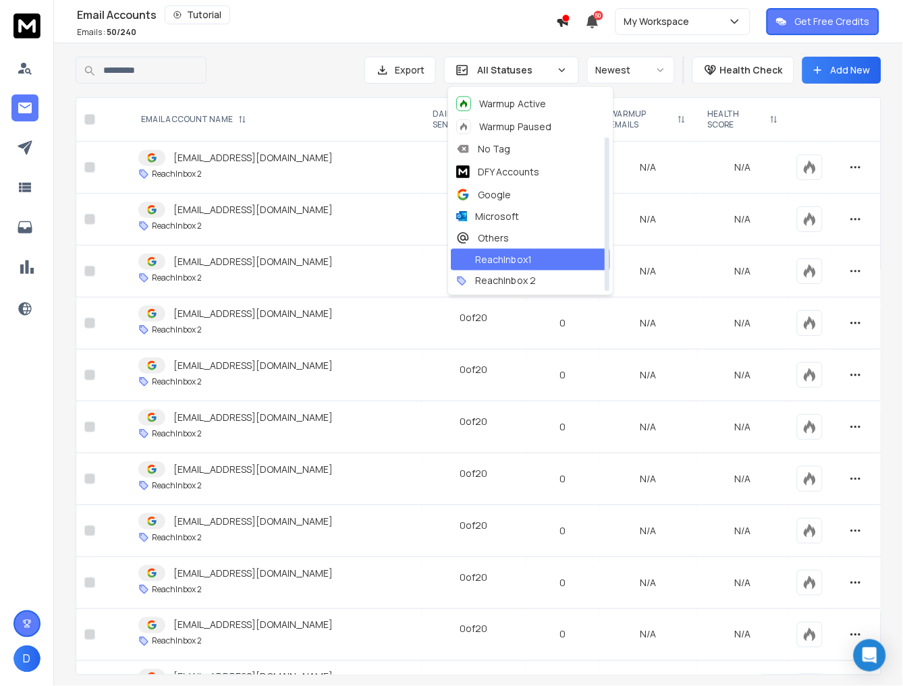
click at [528, 258] on div "ReachInbox1" at bounding box center [494, 259] width 76 height 13
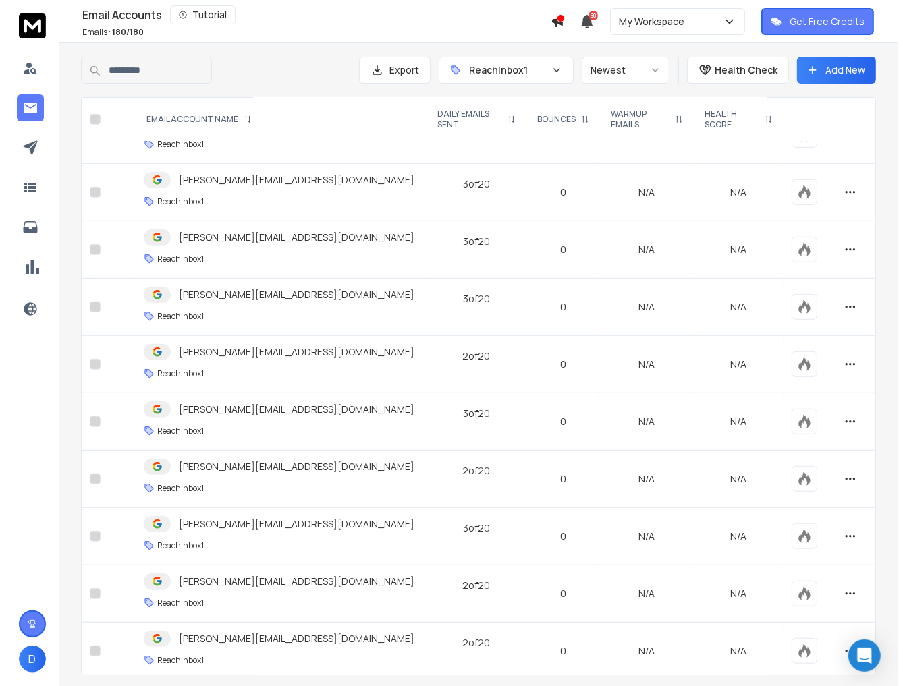
scroll to position [8460, 0]
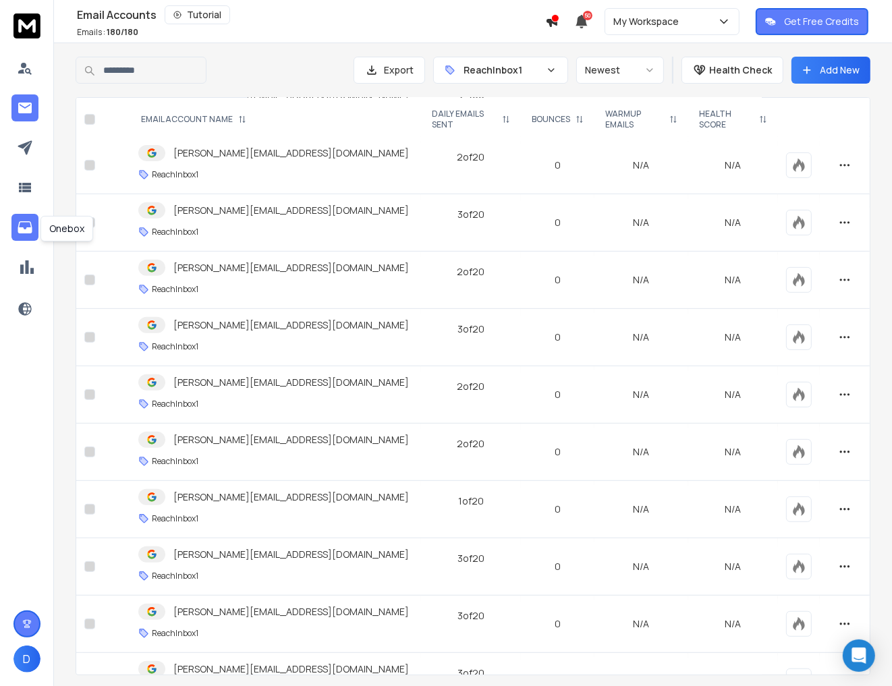
click at [28, 226] on icon at bounding box center [25, 227] width 16 height 16
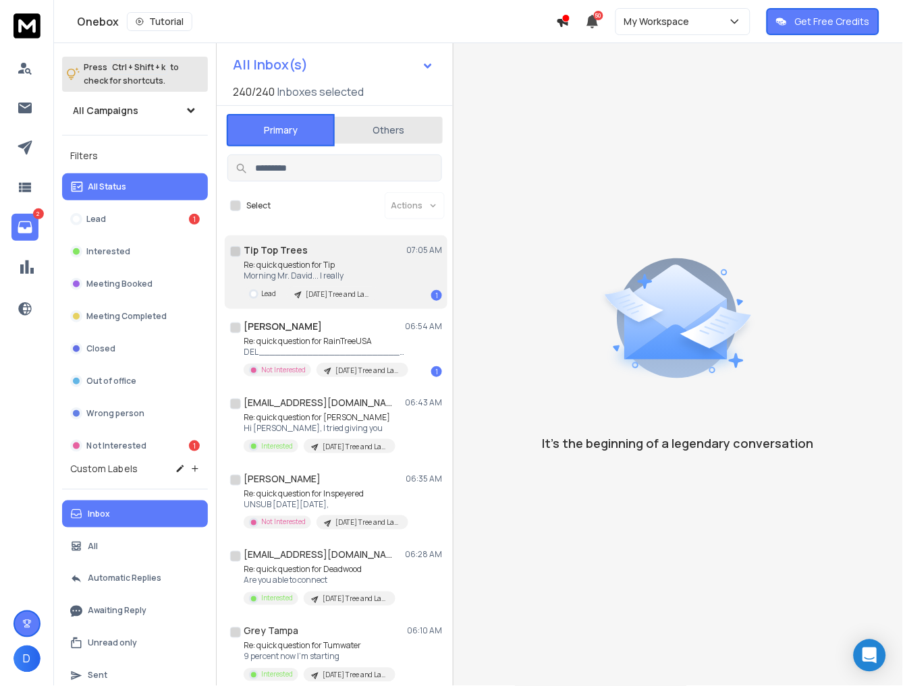
click at [366, 265] on p "Re: quick question for Tip" at bounding box center [311, 265] width 135 height 11
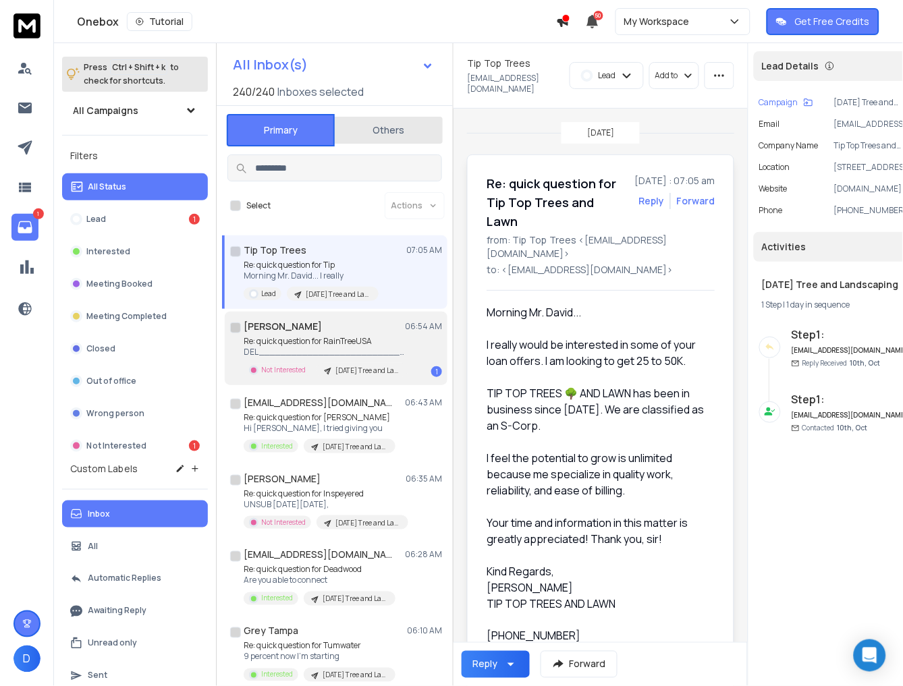
click at [359, 340] on p "Re: quick question for RainTreeUSA" at bounding box center [325, 341] width 162 height 11
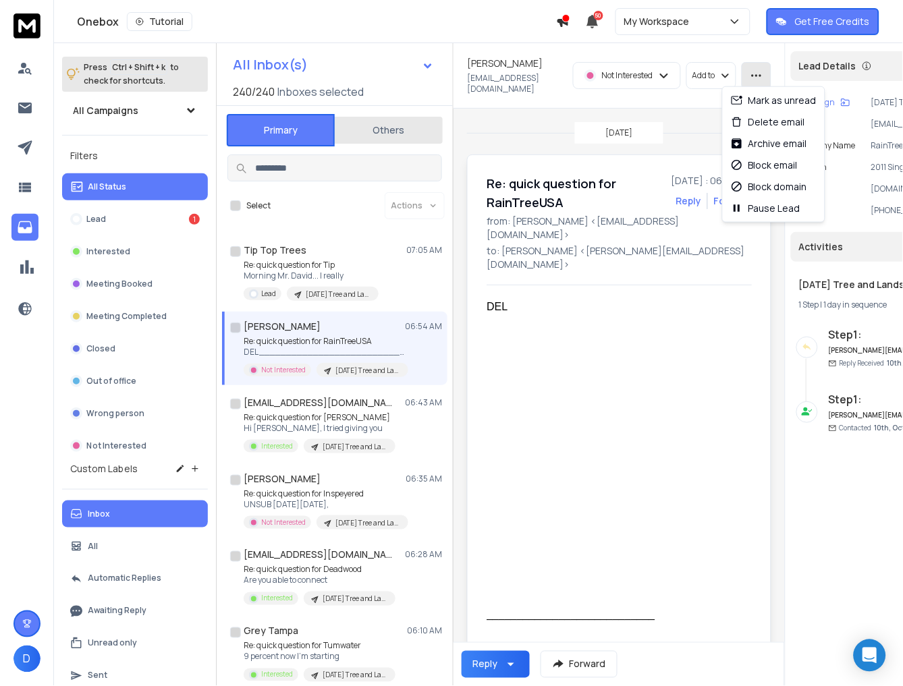
click at [771, 70] on button "button" at bounding box center [756, 75] width 30 height 27
click at [766, 159] on div "Block email" at bounding box center [764, 165] width 67 height 13
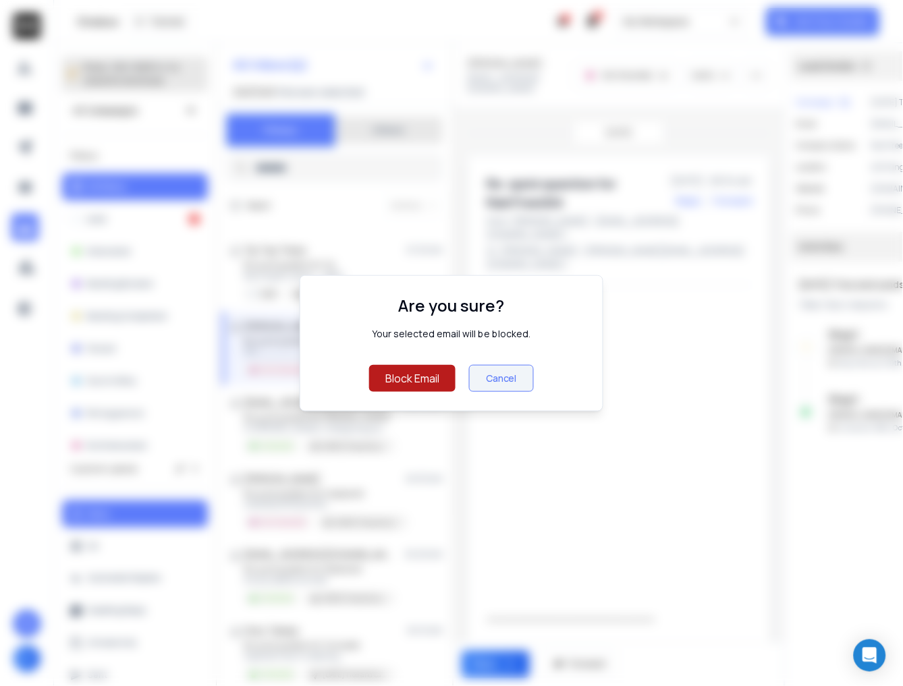
click at [422, 381] on button "Block Email" at bounding box center [412, 378] width 86 height 27
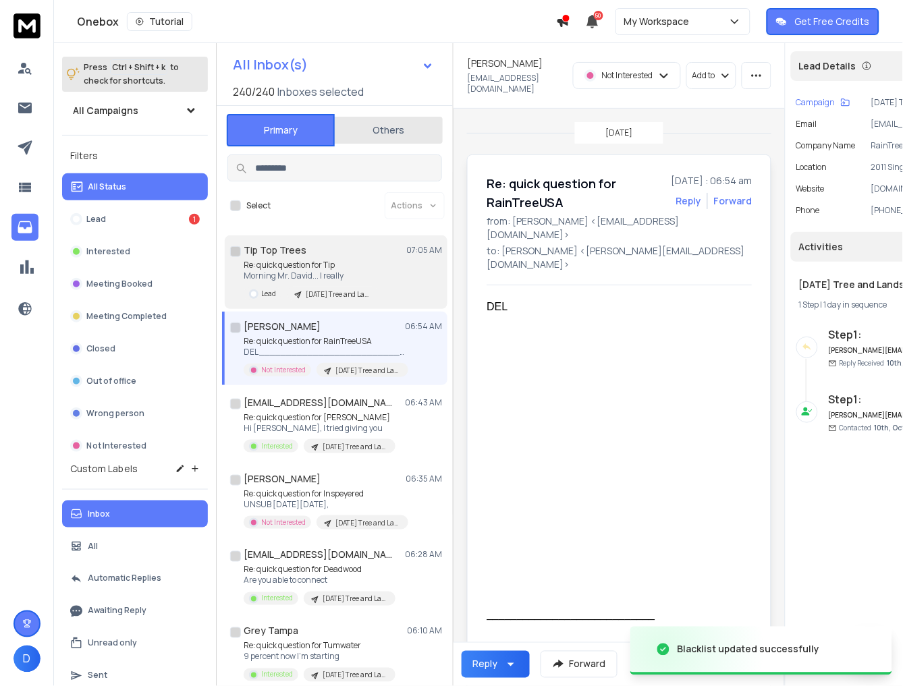
click at [333, 268] on p "Re: quick question for Tip" at bounding box center [311, 265] width 135 height 11
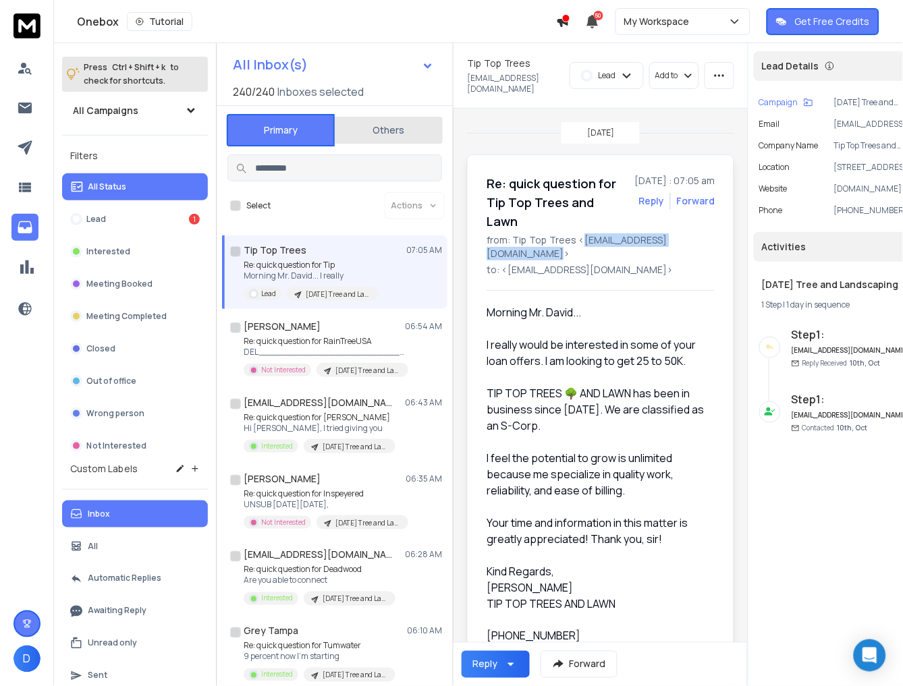
drag, startPoint x: 578, startPoint y: 210, endPoint x: 712, endPoint y: 206, distance: 135.0
click at [712, 233] on p "from: Tip Top Trees <[EMAIL_ADDRESS][DOMAIN_NAME]>" at bounding box center [600, 246] width 228 height 27
copy p "[EMAIL_ADDRESS][DOMAIN_NAME]"
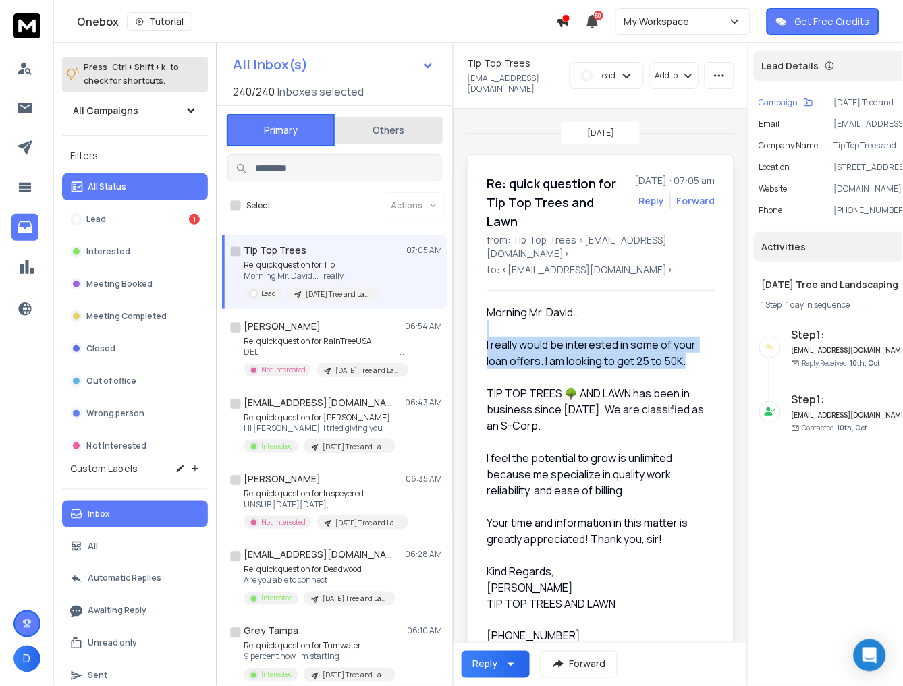
drag, startPoint x: 663, startPoint y: 318, endPoint x: 515, endPoint y: 289, distance: 150.7
click at [515, 304] on div "Morning Mr. David... I really would be interested in some of your loan offers. …" at bounding box center [594, 506] width 217 height 405
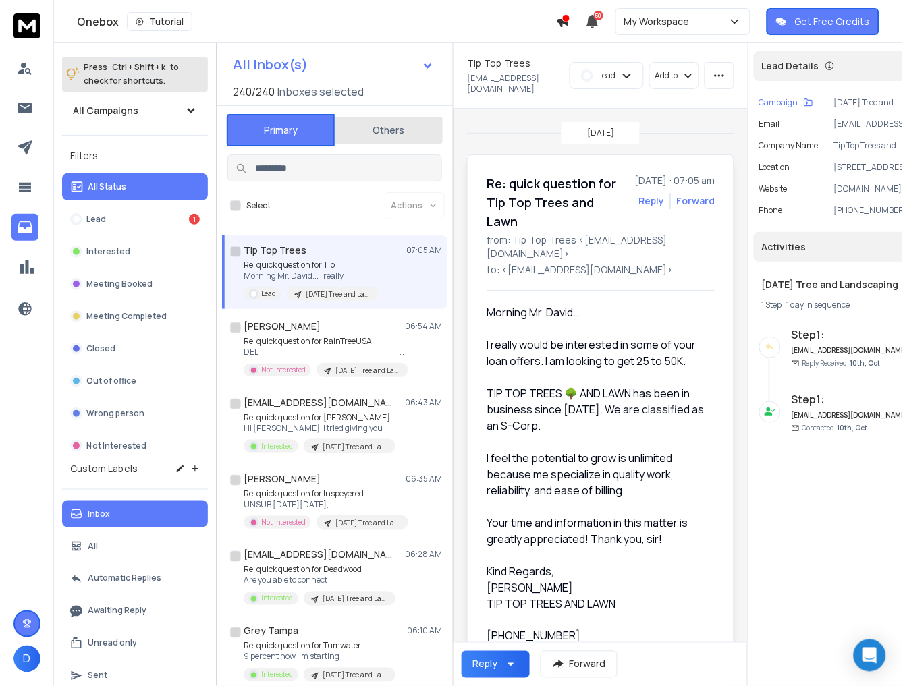
click at [491, 304] on div "Morning Mr. David... I really would be interested in some of your loan offers. …" at bounding box center [594, 506] width 217 height 405
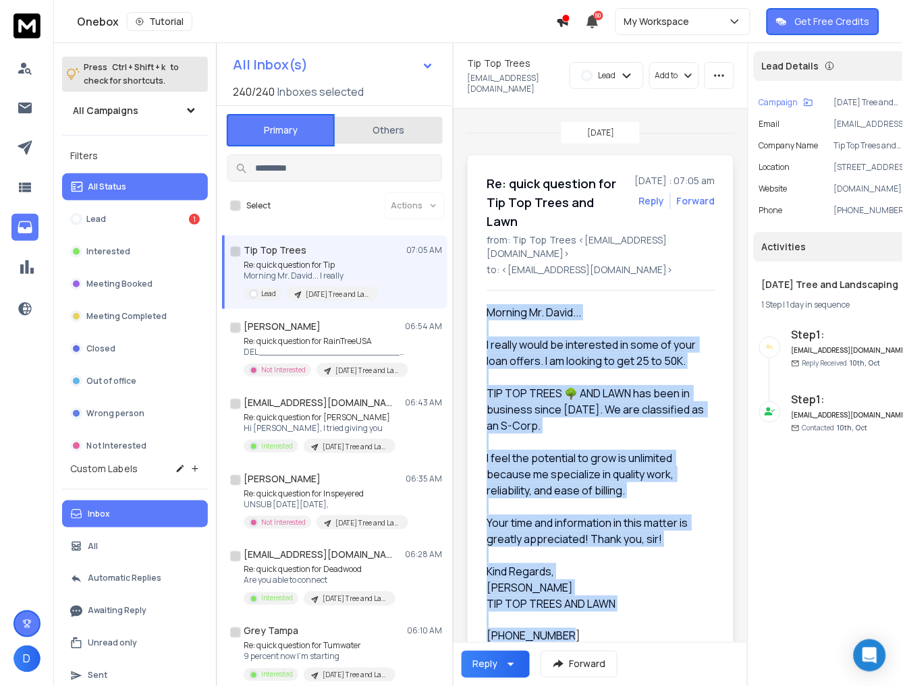
drag, startPoint x: 486, startPoint y: 266, endPoint x: 671, endPoint y: 591, distance: 374.1
click at [671, 594] on div "Morning Mr. David... I really would be interested in some of your loan offers. …" at bounding box center [594, 506] width 217 height 405
copy div "Morning Mr. David... I really would be interested in some of your loan offers. …"
drag, startPoint x: 476, startPoint y: 666, endPoint x: 494, endPoint y: 516, distance: 150.9
click at [476, 665] on div "Reply" at bounding box center [484, 664] width 25 height 13
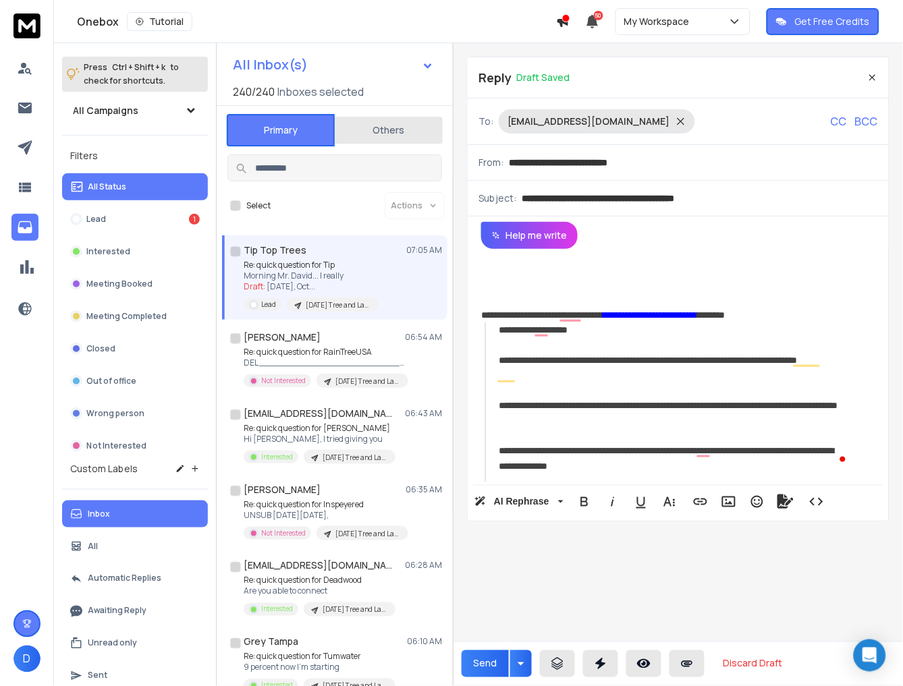
click at [519, 271] on div "To enrich screen reader interactions, please activate Accessibility in Grammarl…" at bounding box center [678, 269] width 394 height 15
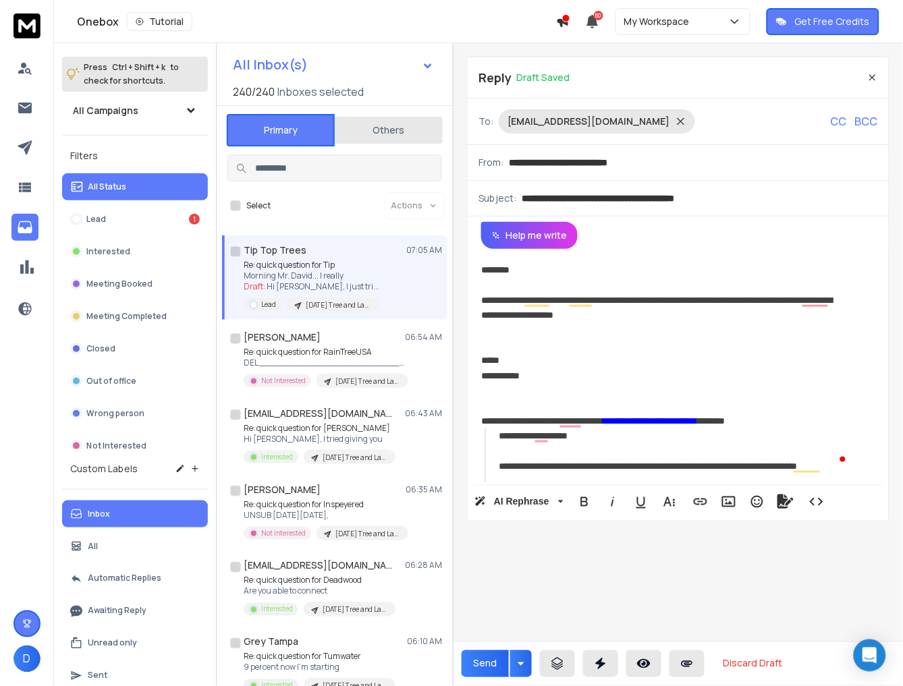
click at [478, 661] on button "Send" at bounding box center [484, 663] width 47 height 27
click at [480, 660] on button "Send" at bounding box center [484, 663] width 47 height 27
click at [814, 300] on div "**********" at bounding box center [665, 299] width 368 height 45
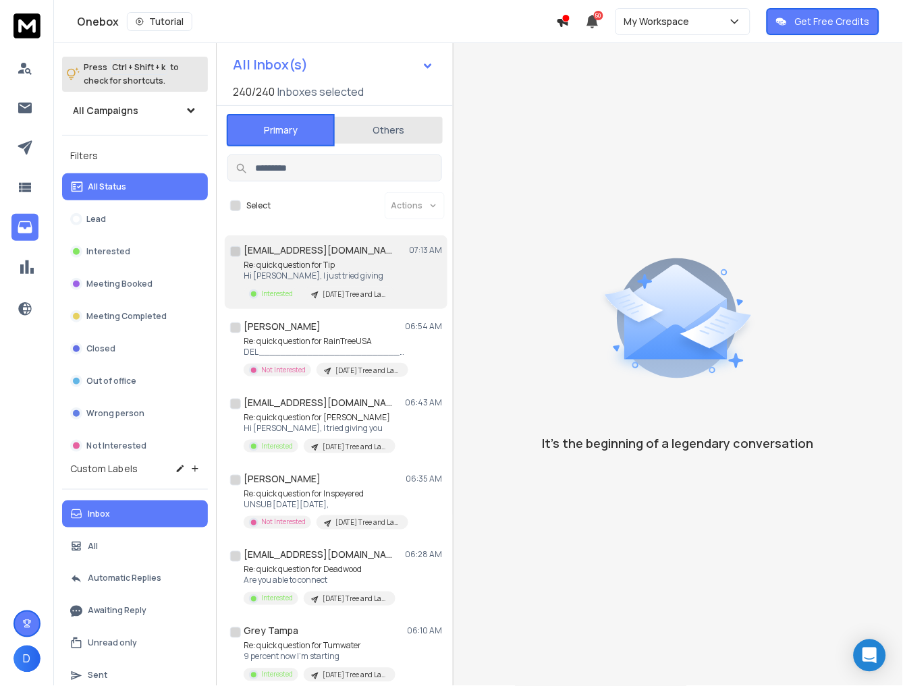
click at [314, 268] on p "Re: quick question for Tip" at bounding box center [320, 265] width 152 height 11
